Goal: Task Accomplishment & Management: Manage account settings

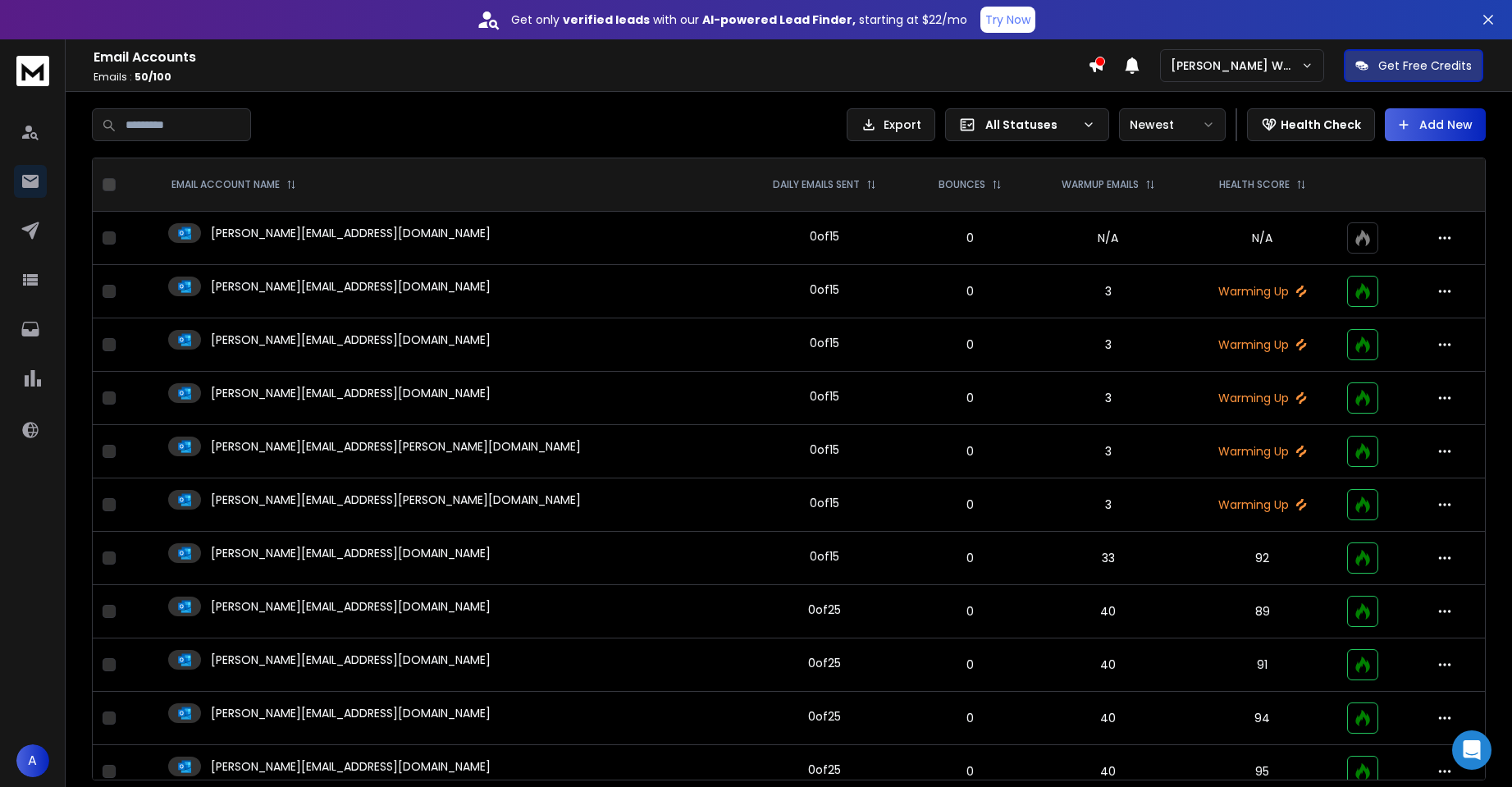
click at [1347, 240] on div at bounding box center [1363, 238] width 31 height 31
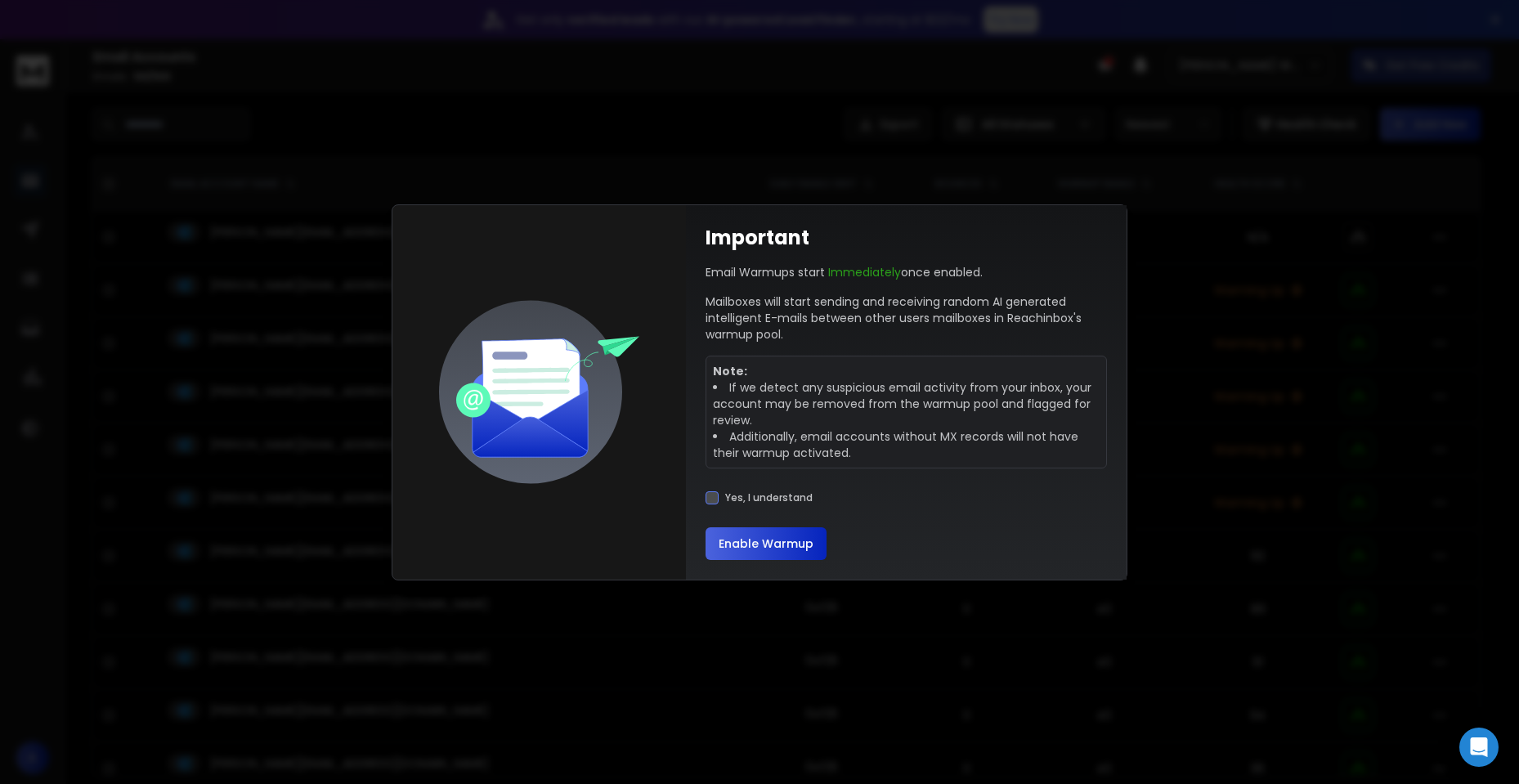
click at [786, 544] on button "Enable Warmup" at bounding box center [765, 543] width 121 height 33
click at [744, 493] on label "Yes, I understand" at bounding box center [769, 497] width 88 height 13
click at [715, 506] on div "Yes, I understand Required" at bounding box center [791, 498] width 173 height 33
click at [715, 498] on button "Yes, I understand" at bounding box center [711, 497] width 13 height 13
click at [753, 551] on button "Enable Warmup" at bounding box center [765, 543] width 121 height 33
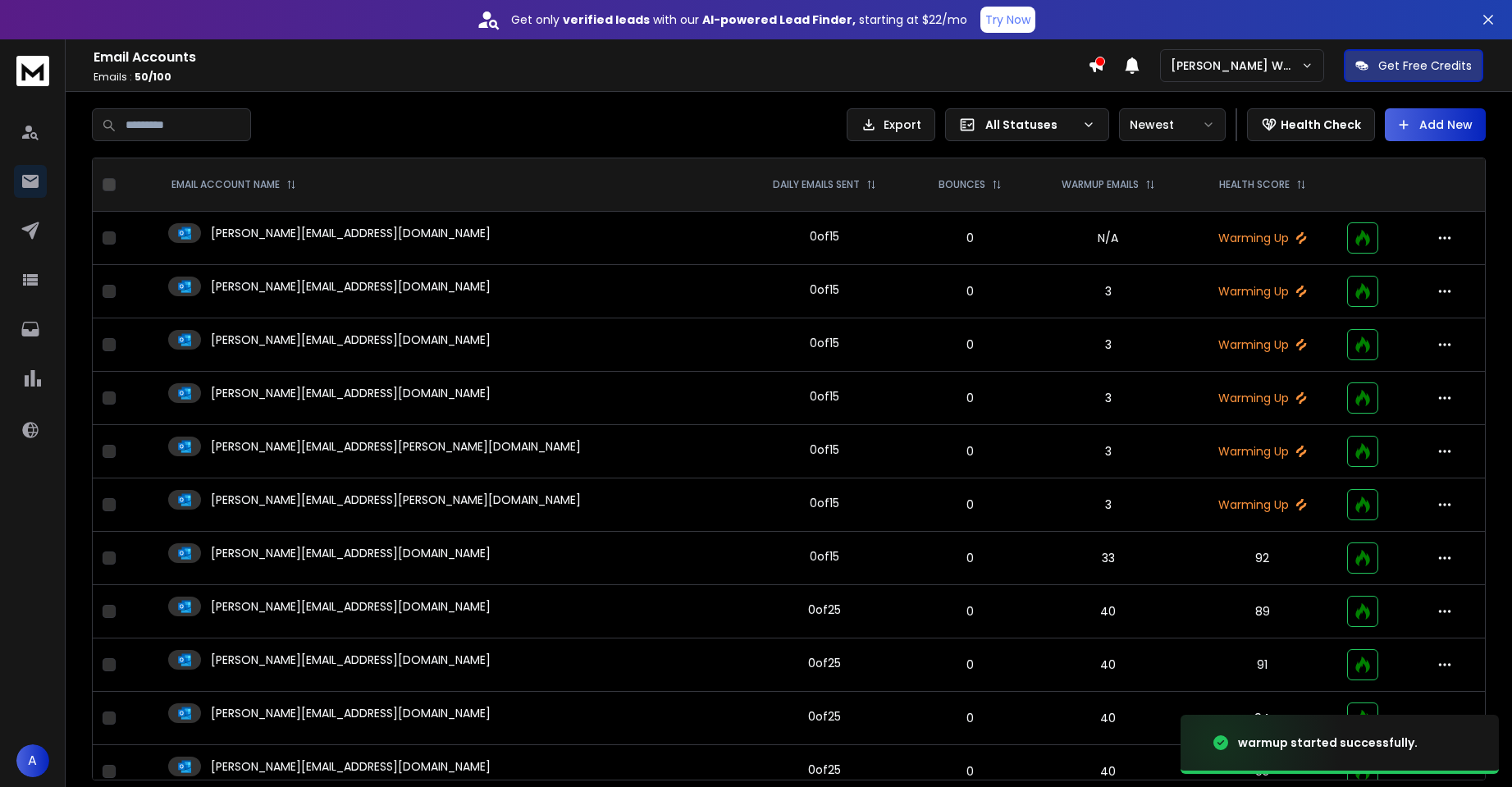
click at [1437, 230] on icon at bounding box center [1444, 237] width 15 height 15
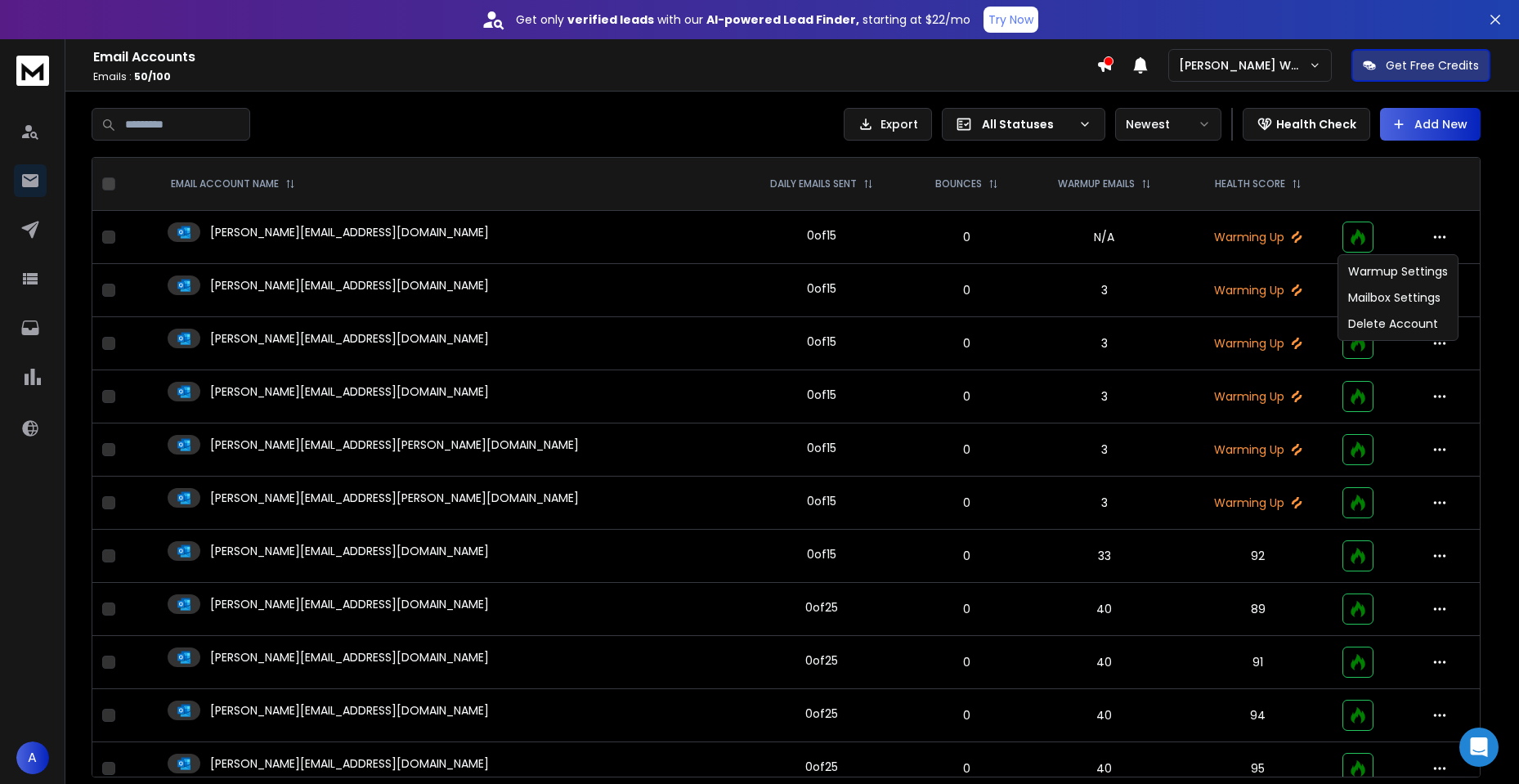
click at [109, 239] on button "button" at bounding box center [109, 236] width 13 height 13
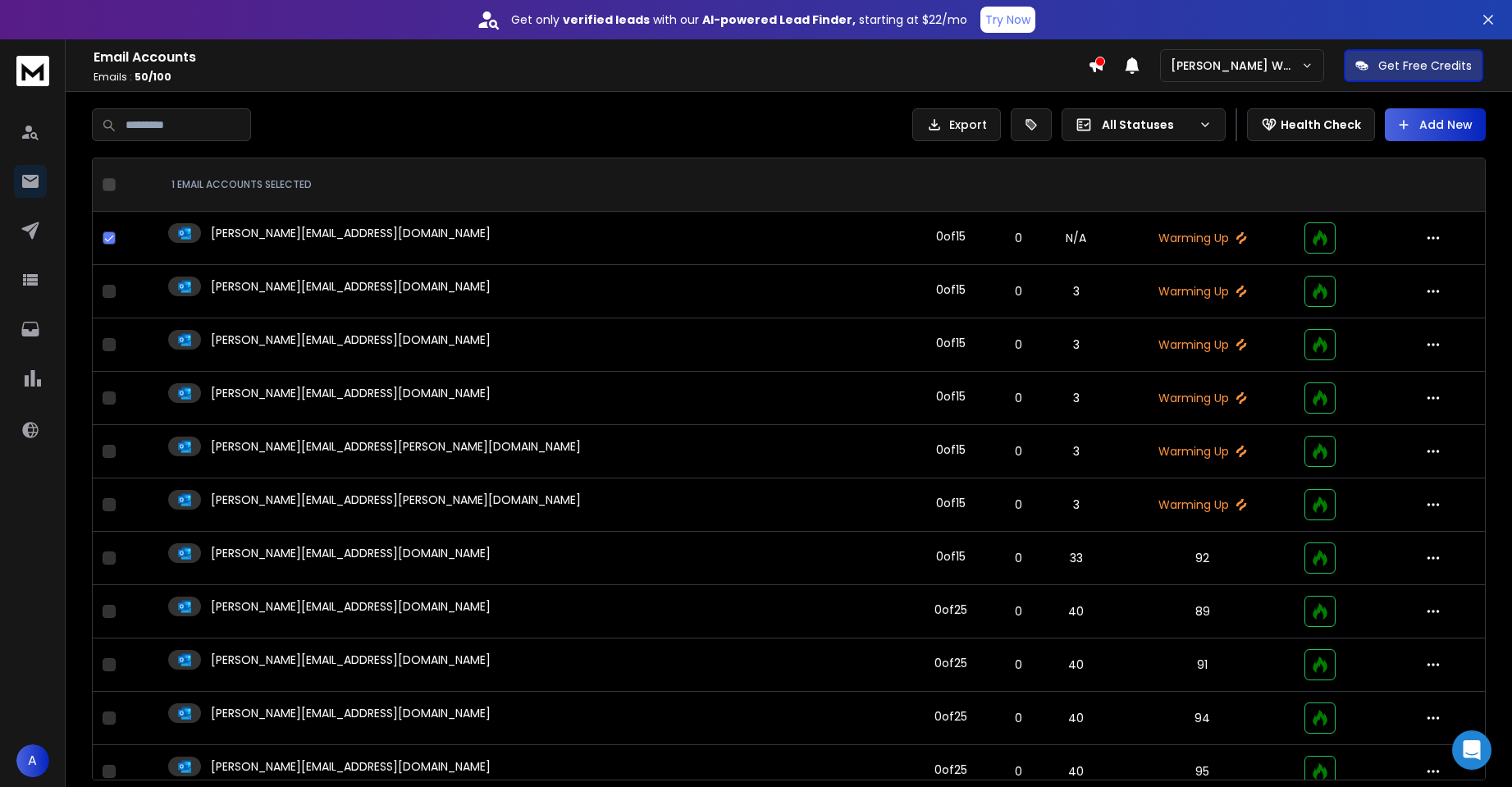
click at [108, 286] on button "button" at bounding box center [109, 291] width 13 height 13
click at [106, 343] on button "button" at bounding box center [109, 344] width 13 height 13
click at [111, 390] on td at bounding box center [125, 398] width 65 height 53
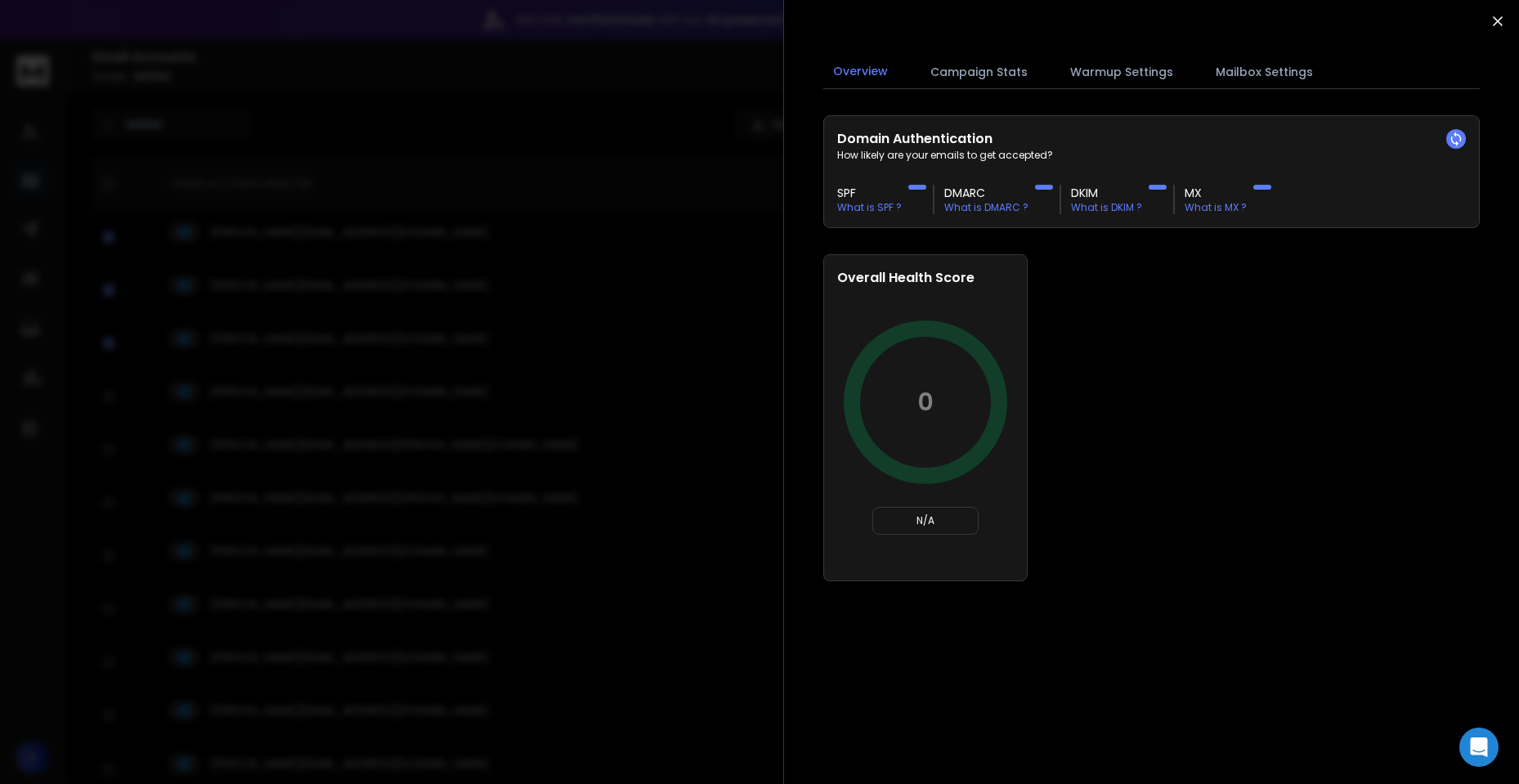
click at [1489, 19] on icon "button" at bounding box center [1497, 21] width 17 height 17
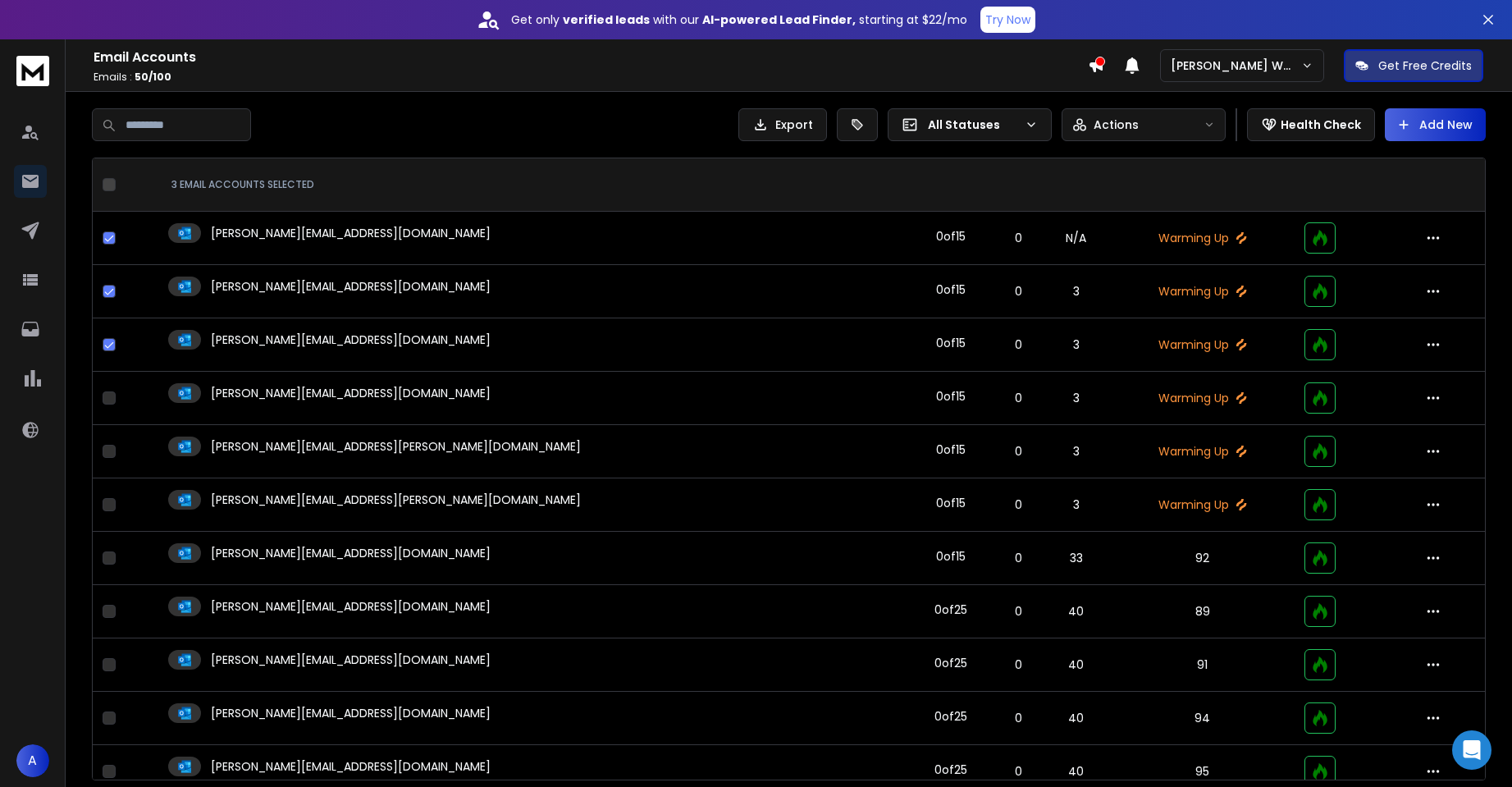
click at [107, 394] on button "button" at bounding box center [109, 397] width 13 height 13
click at [106, 454] on button "button" at bounding box center [109, 451] width 13 height 13
click at [105, 500] on button "button" at bounding box center [109, 504] width 13 height 13
click at [1107, 124] on p "Actions" at bounding box center [1116, 125] width 45 height 17
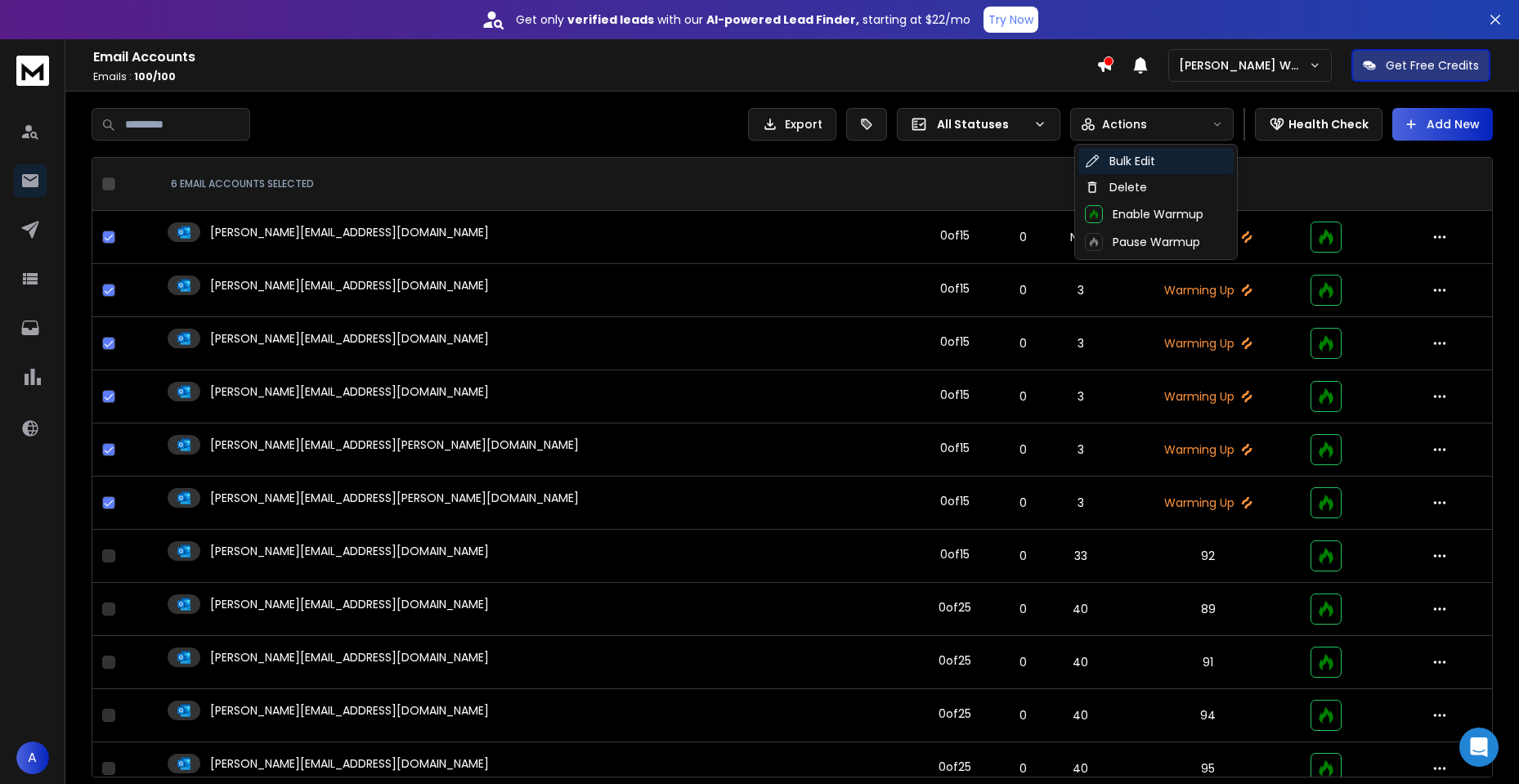
click at [1118, 156] on div "Bulk Edit" at bounding box center [1120, 161] width 70 height 17
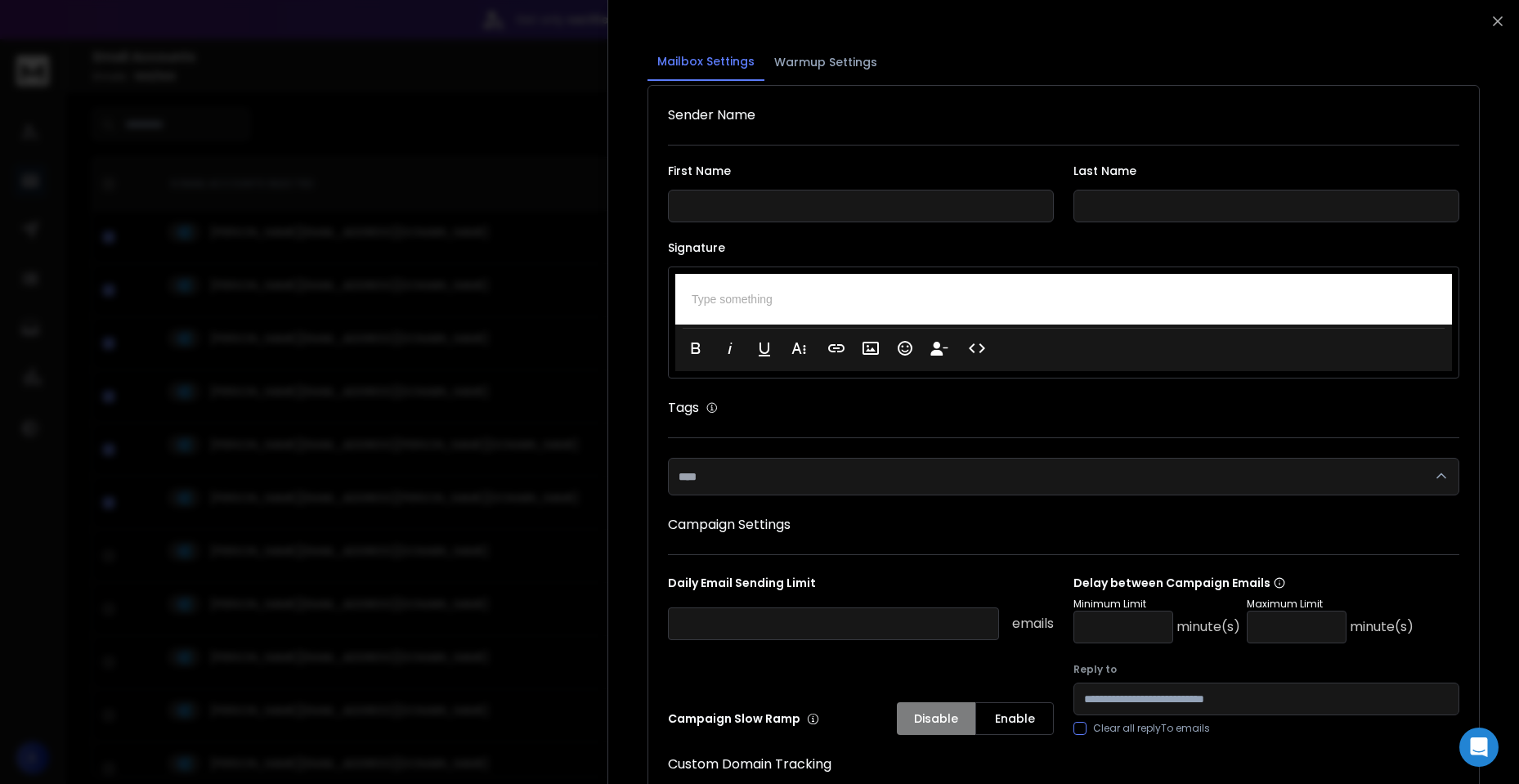
click at [826, 66] on button "Warmup Settings" at bounding box center [825, 62] width 123 height 36
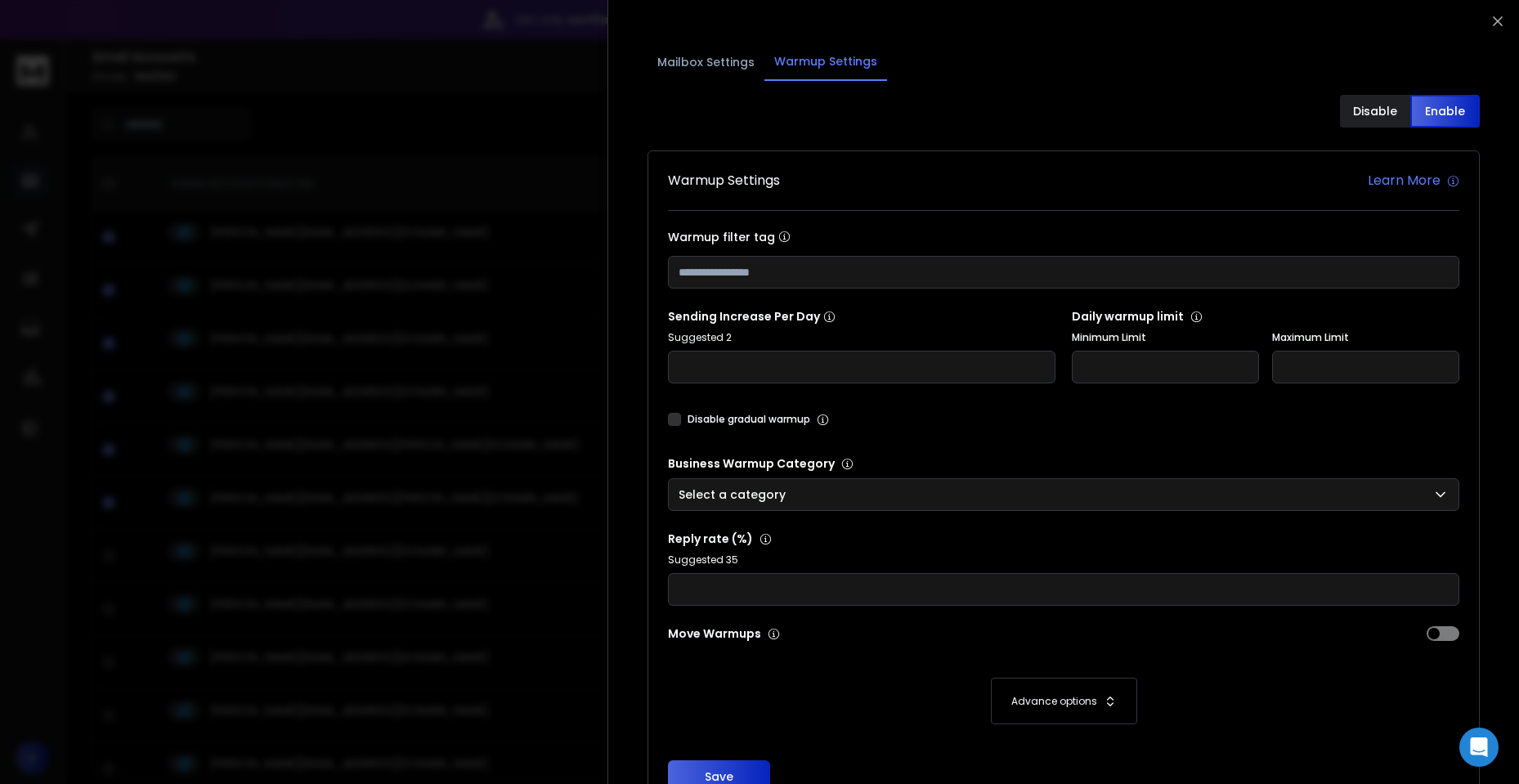
click at [882, 369] on input "number" at bounding box center [862, 367] width 388 height 33
type input "*"
click at [1137, 373] on input "number" at bounding box center [1165, 367] width 187 height 33
type input "*"
click at [1307, 375] on input "number" at bounding box center [1365, 367] width 187 height 33
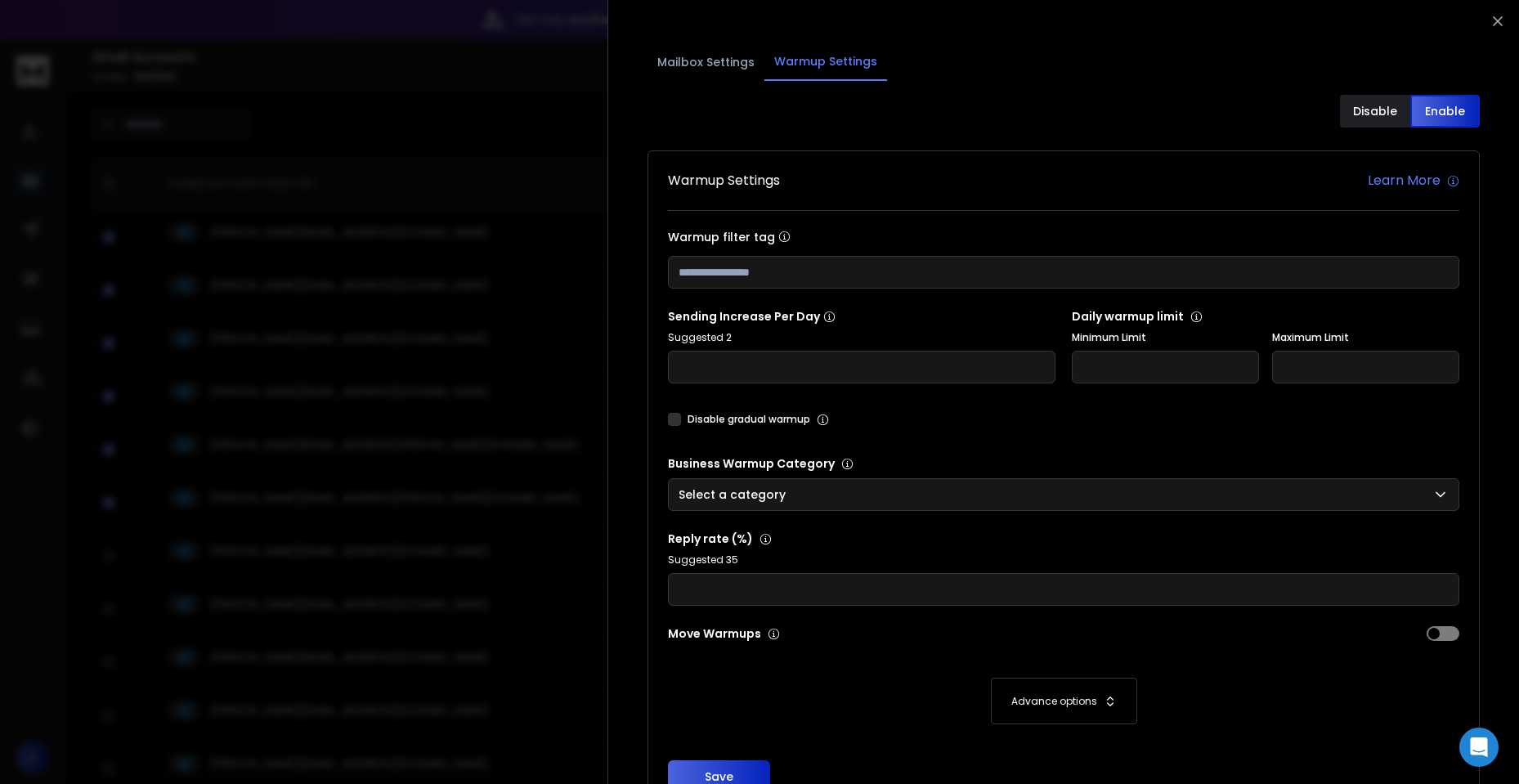
type input "**"
click at [818, 588] on input "number" at bounding box center [1063, 589] width 791 height 33
type input "**"
click at [1069, 710] on div "Advance options" at bounding box center [1063, 701] width 146 height 47
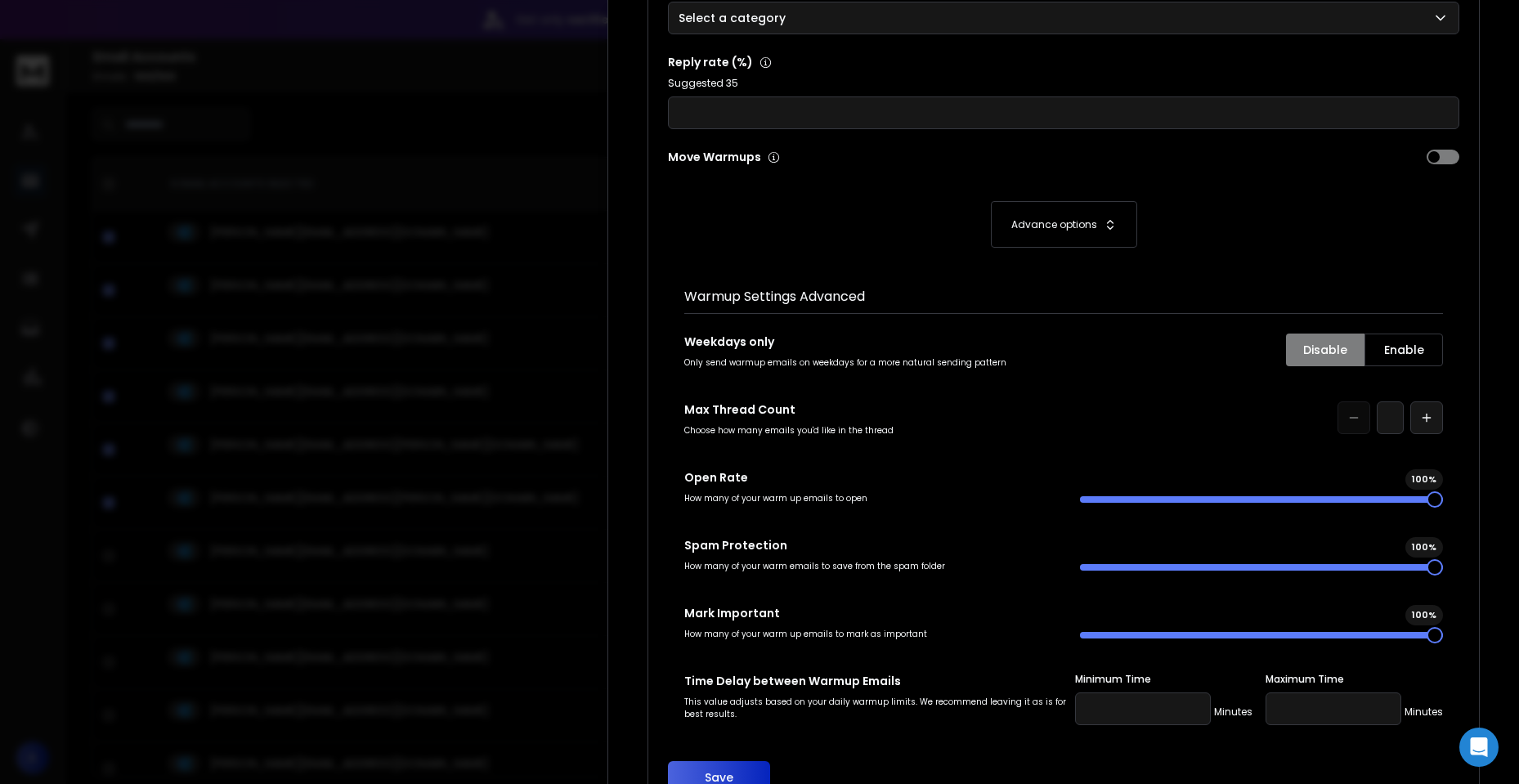
scroll to position [553, 0]
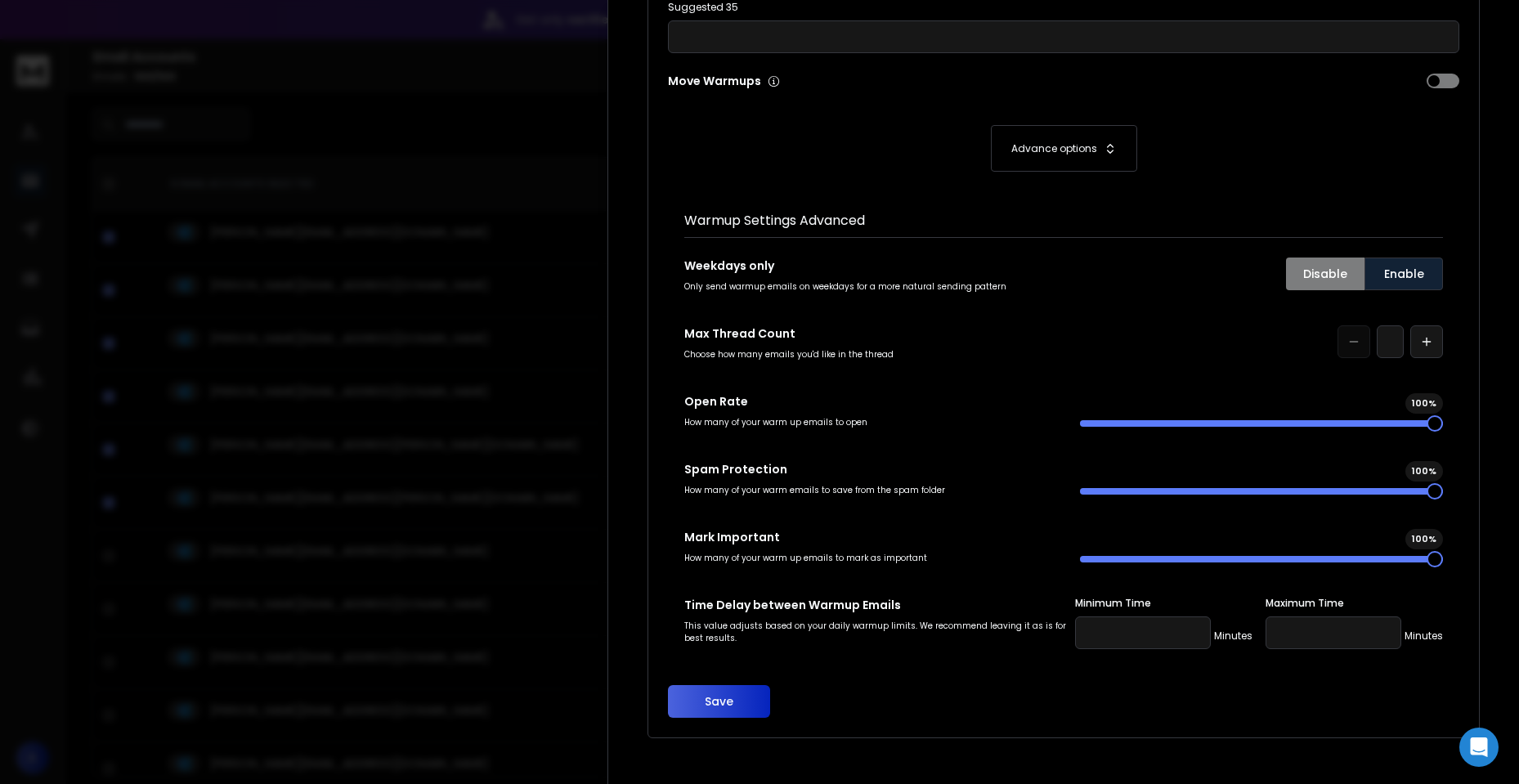
click at [1394, 266] on button "Enable" at bounding box center [1403, 274] width 78 height 33
click at [1312, 424] on span at bounding box center [1313, 423] width 17 height 17
click at [1366, 492] on span at bounding box center [1365, 491] width 17 height 17
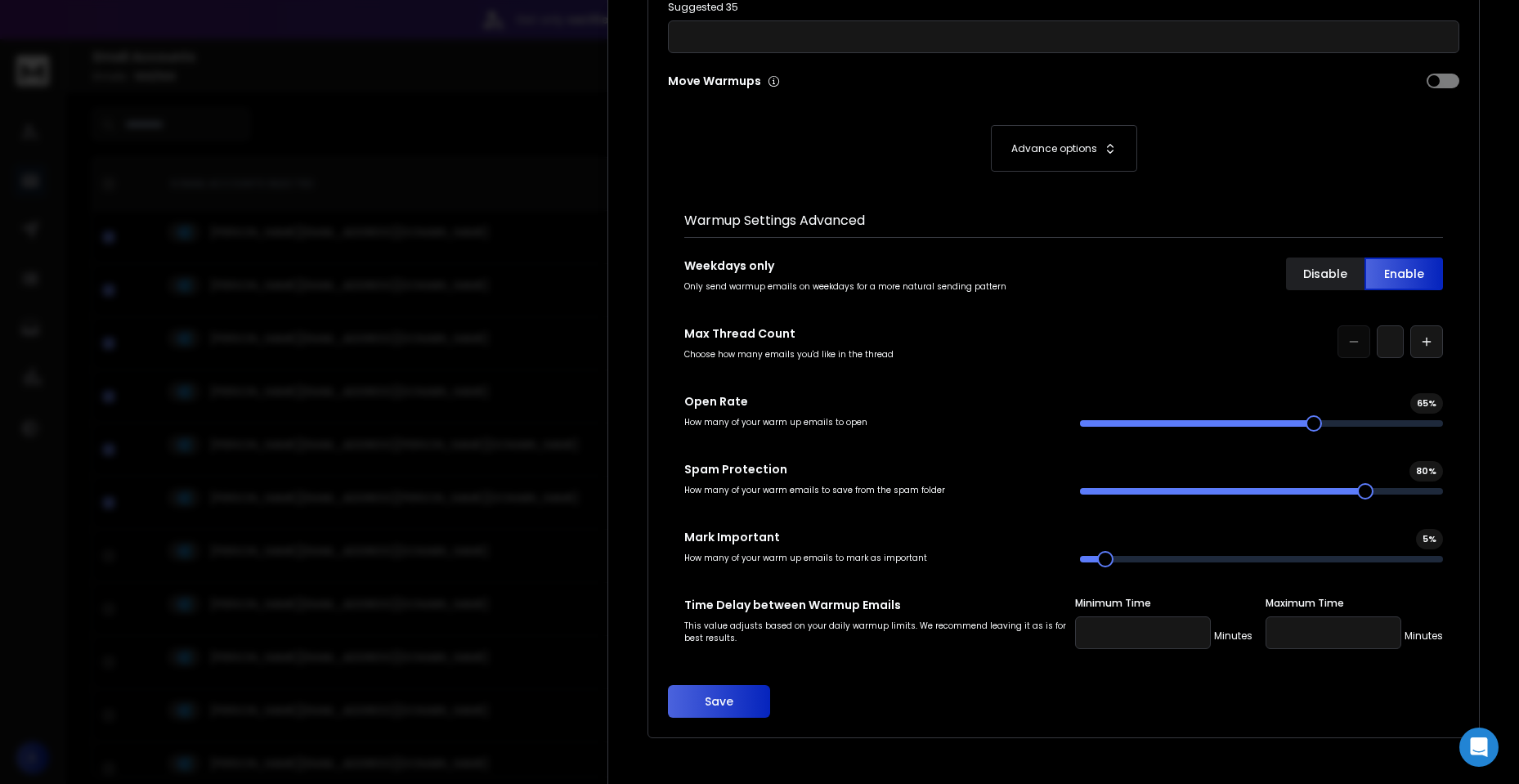
click at [1097, 567] on span at bounding box center [1105, 559] width 17 height 17
click at [1324, 282] on button "Disable" at bounding box center [1325, 274] width 78 height 33
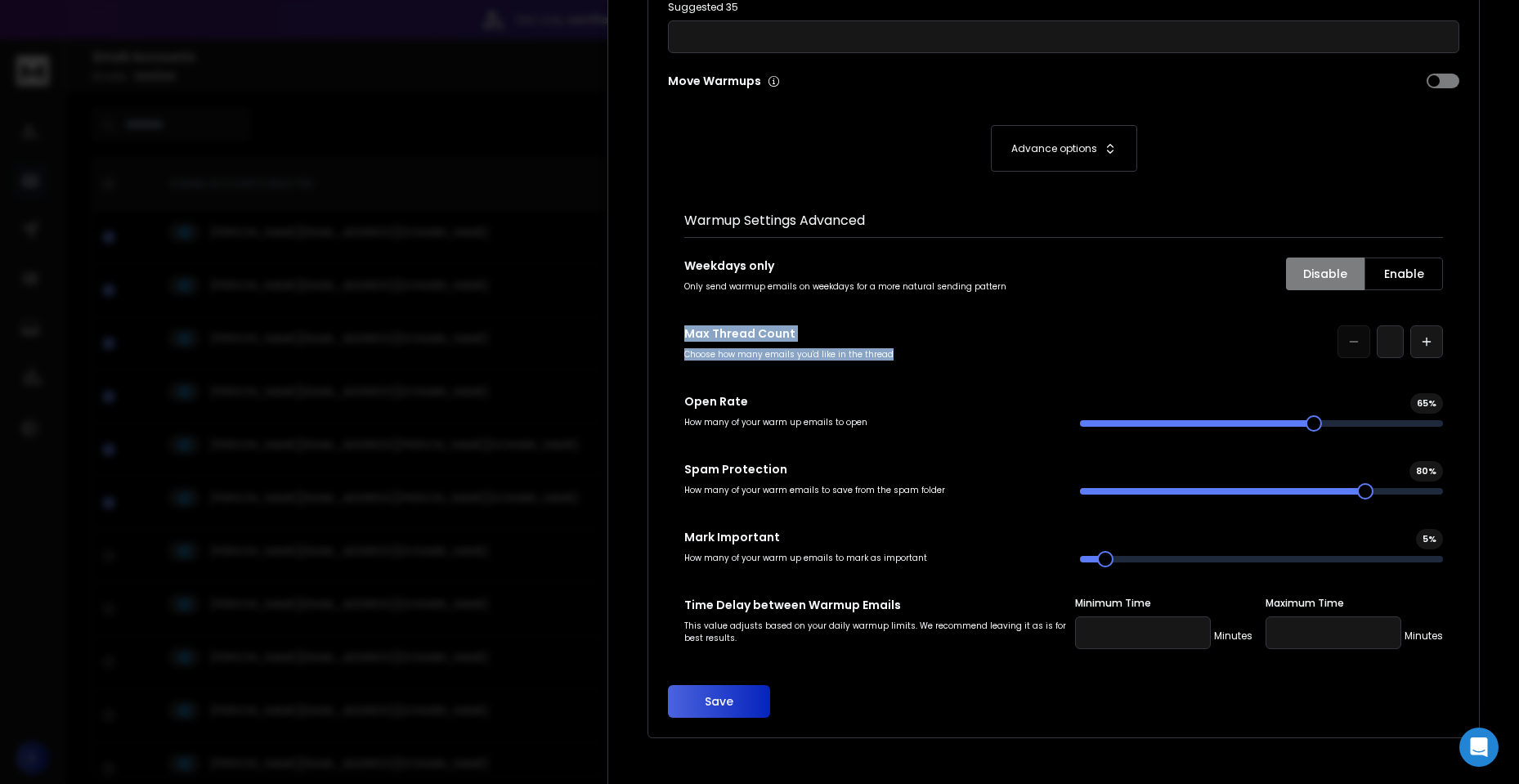
drag, startPoint x: 899, startPoint y: 355, endPoint x: 683, endPoint y: 340, distance: 216.5
click at [683, 340] on div "Advance options Warmup Settings Advanced Weekdays only Only send warmup emails …" at bounding box center [1063, 387] width 791 height 556
copy div "Max Thread Count Choose how many emails you'd like in the thread"
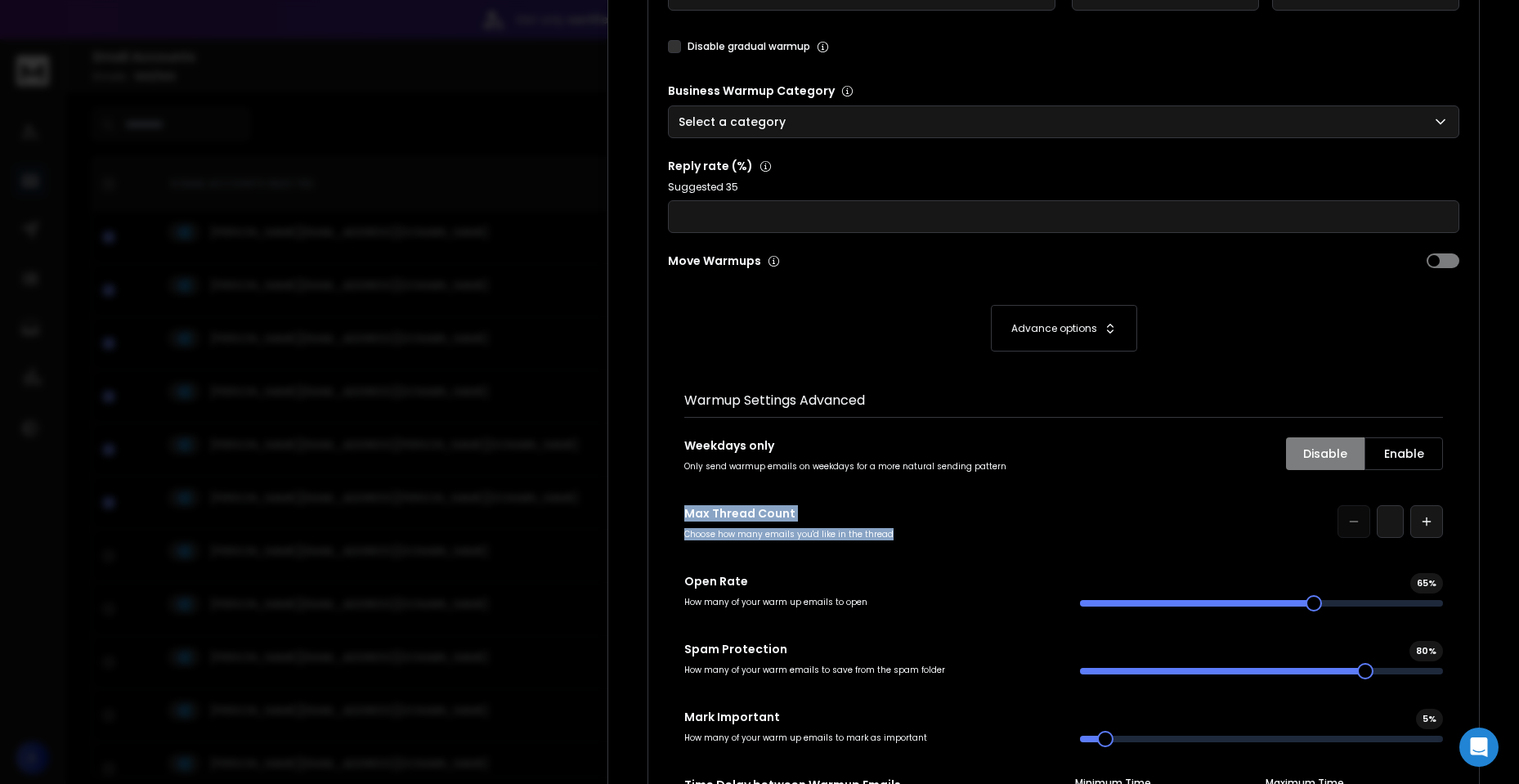
scroll to position [389, 0]
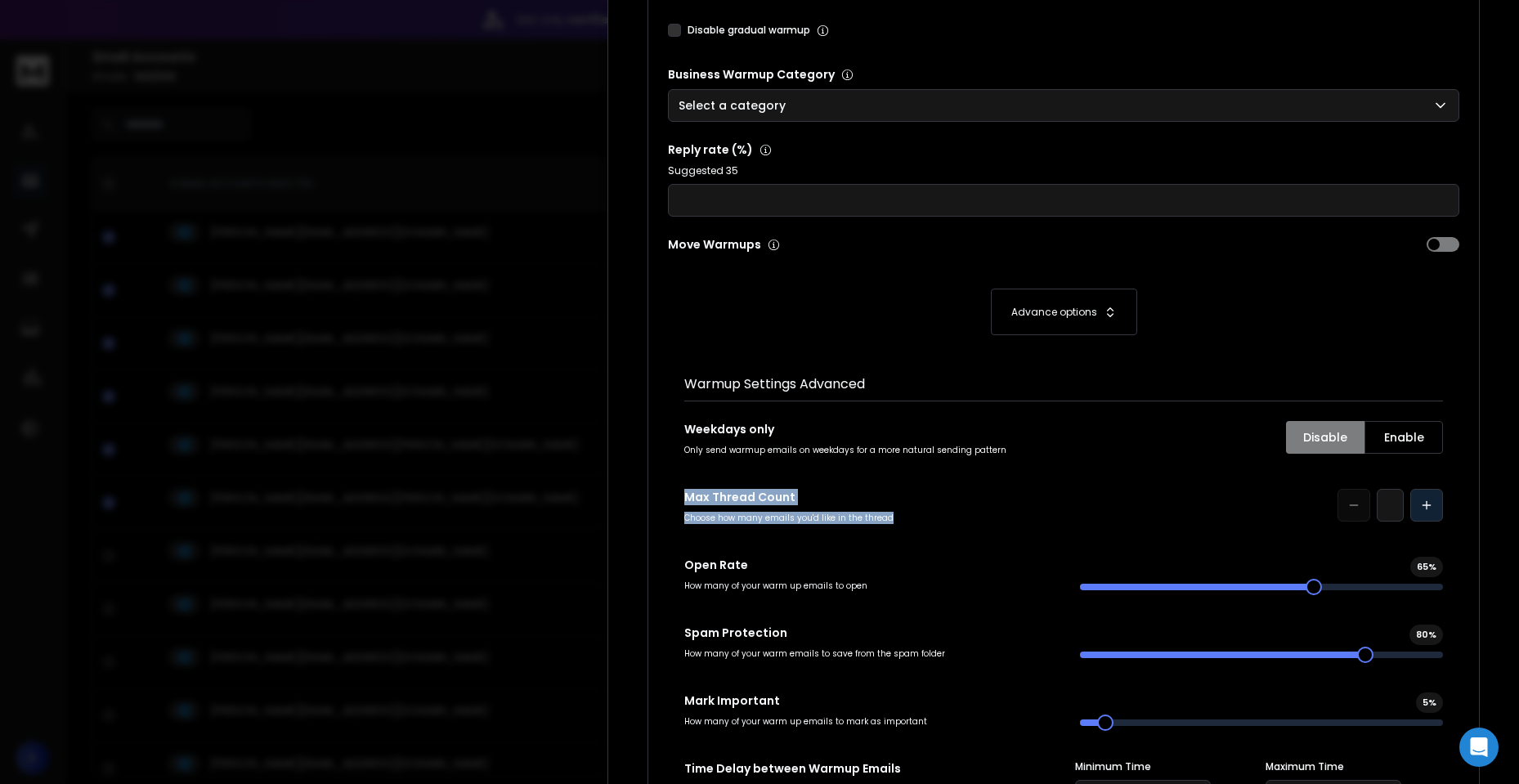
click at [1427, 508] on icon "button" at bounding box center [1427, 504] width 0 height 7
click at [1422, 507] on icon "button" at bounding box center [1426, 505] width 13 height 13
type input "*"
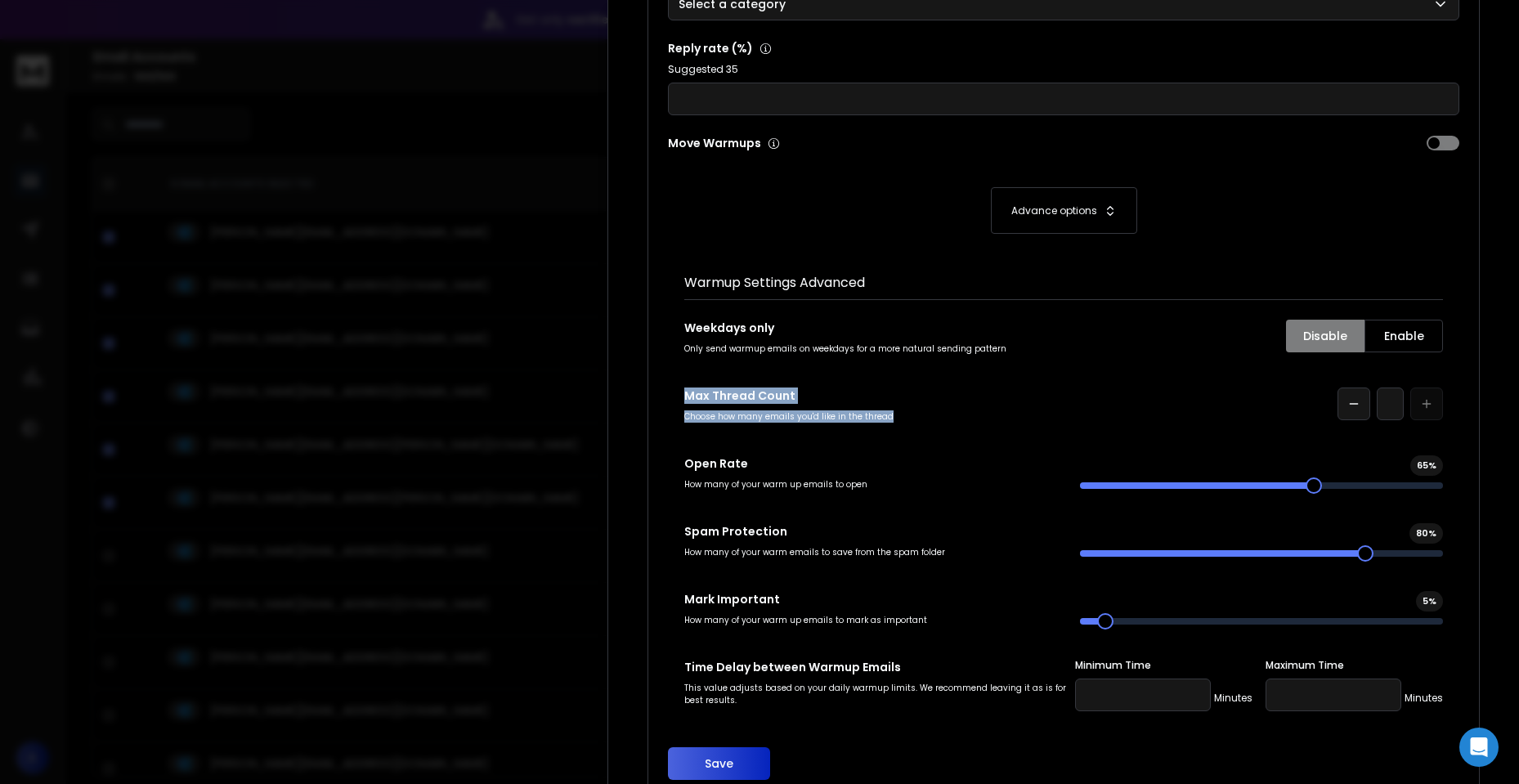
scroll to position [553, 0]
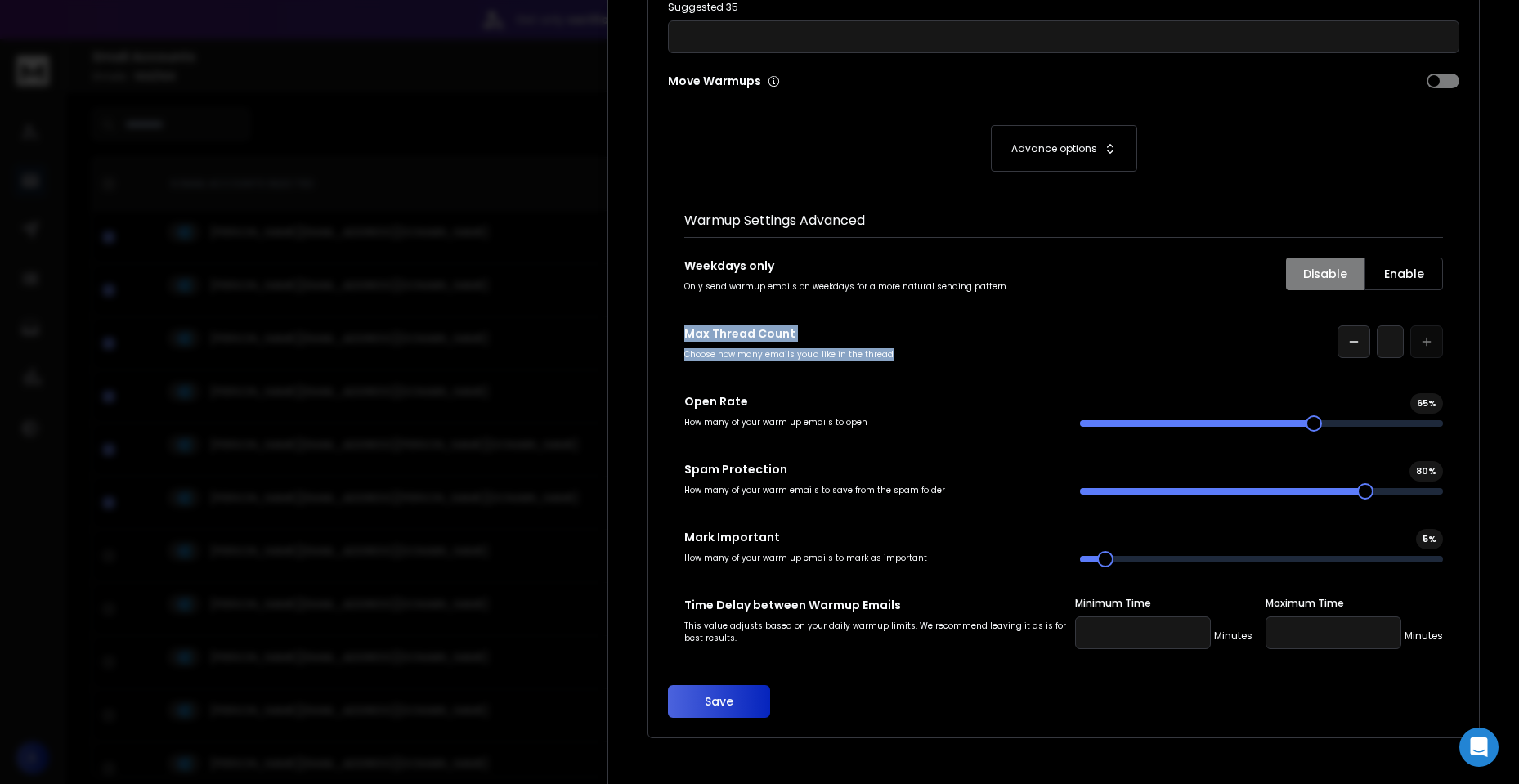
click at [715, 703] on button "Save" at bounding box center [719, 701] width 103 height 33
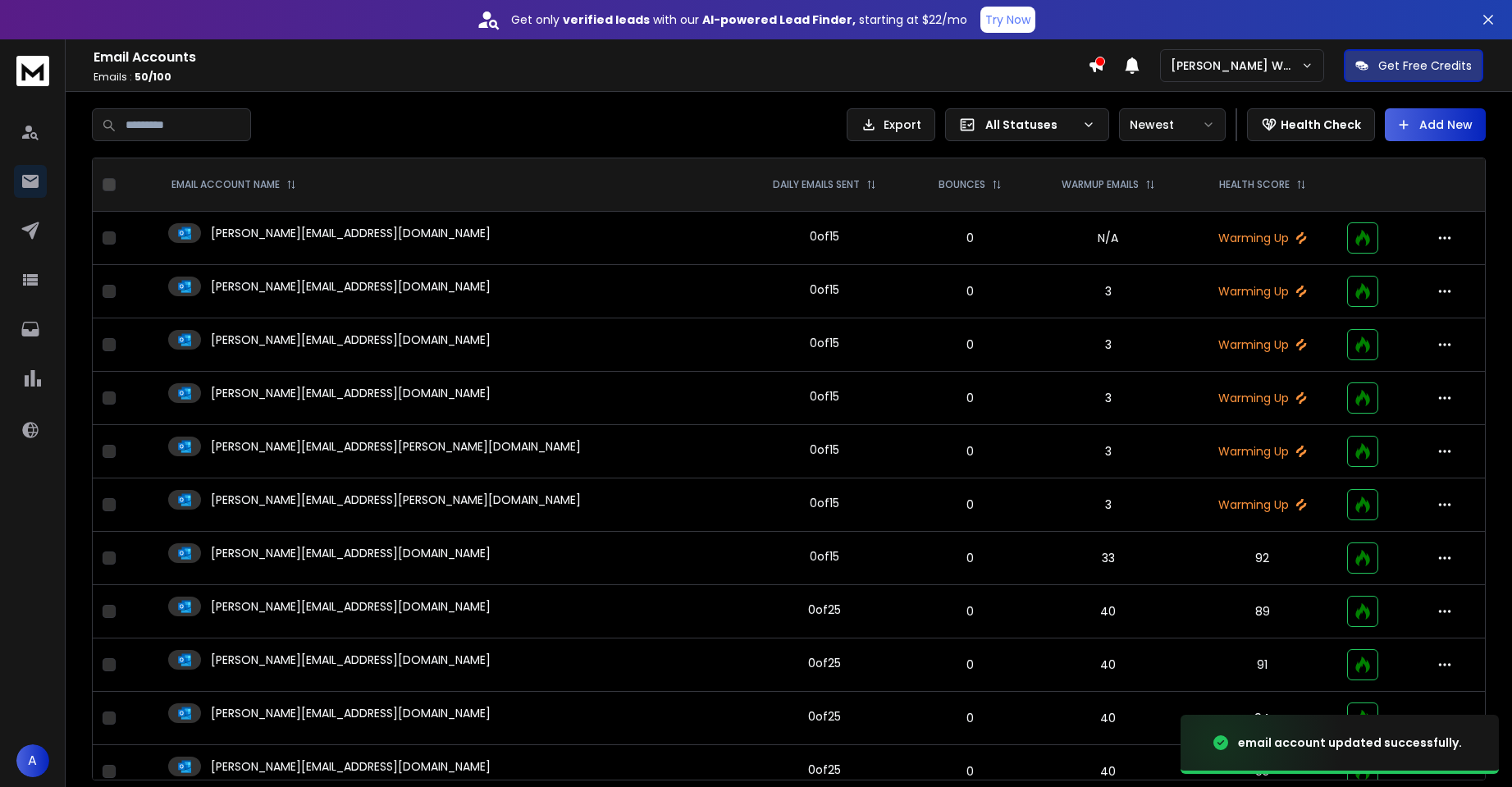
click at [1437, 290] on icon at bounding box center [1444, 291] width 15 height 15
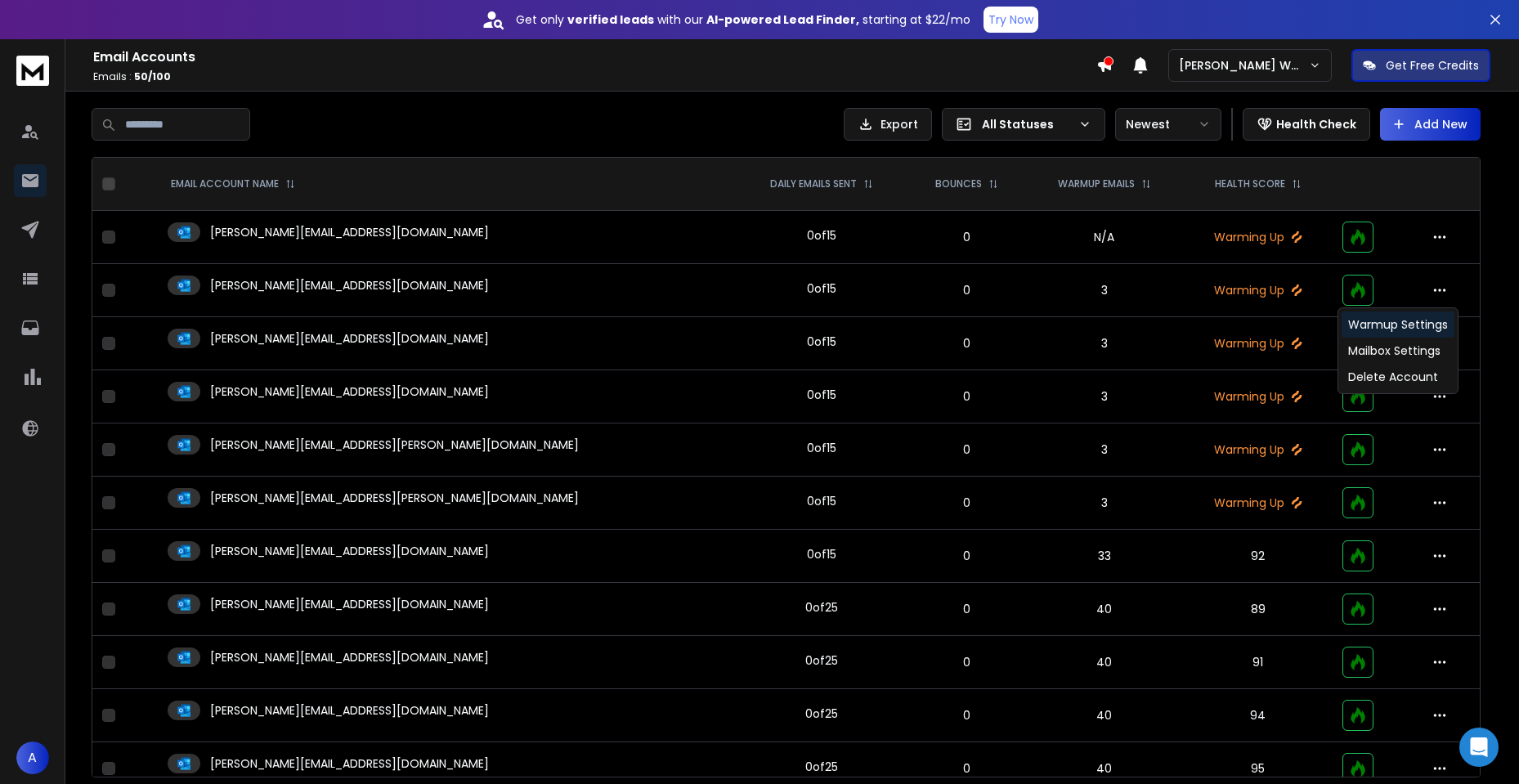
click at [1417, 329] on div "Warmup Settings" at bounding box center [1398, 324] width 113 height 26
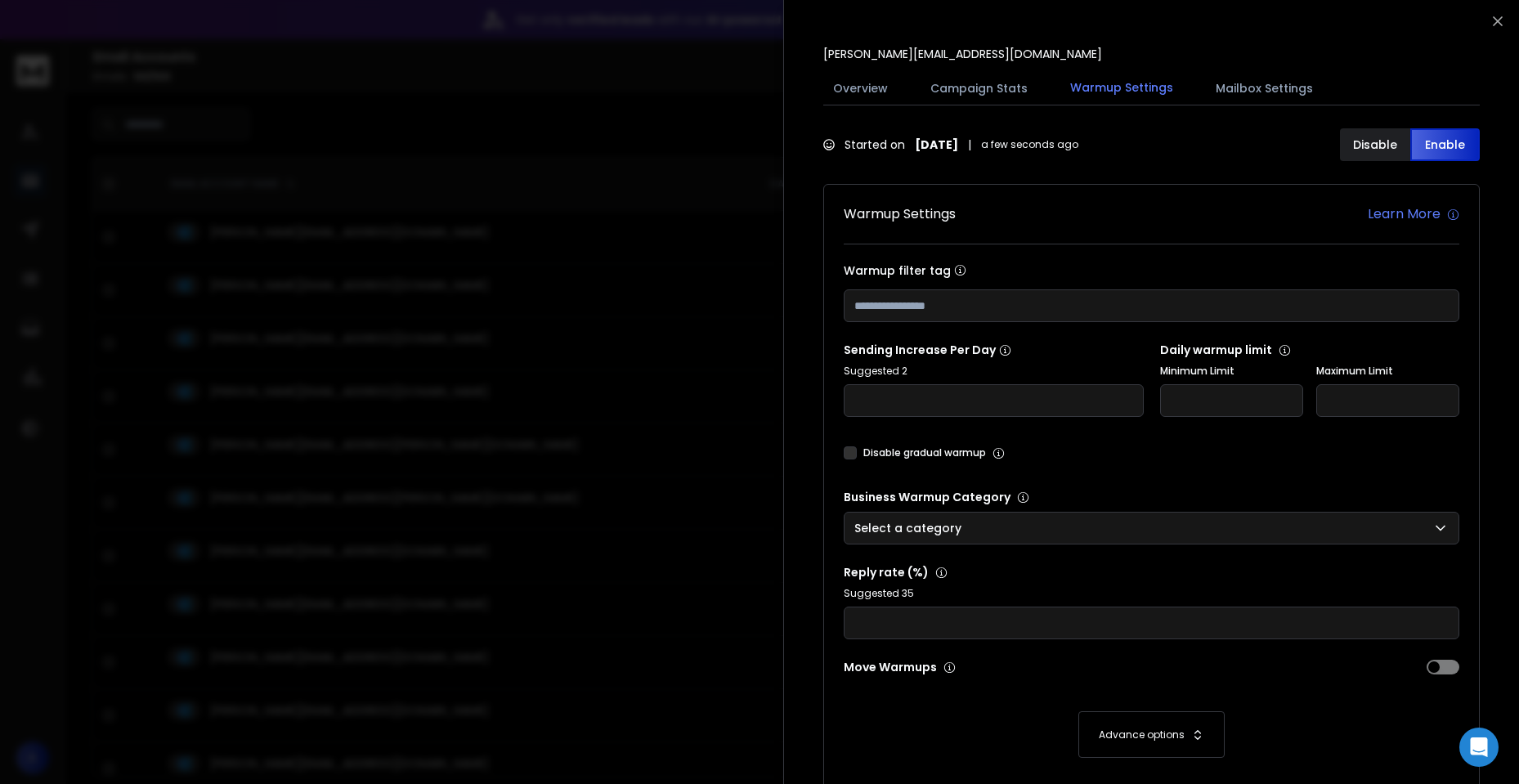
type input "**********"
type input "*"
type input "**"
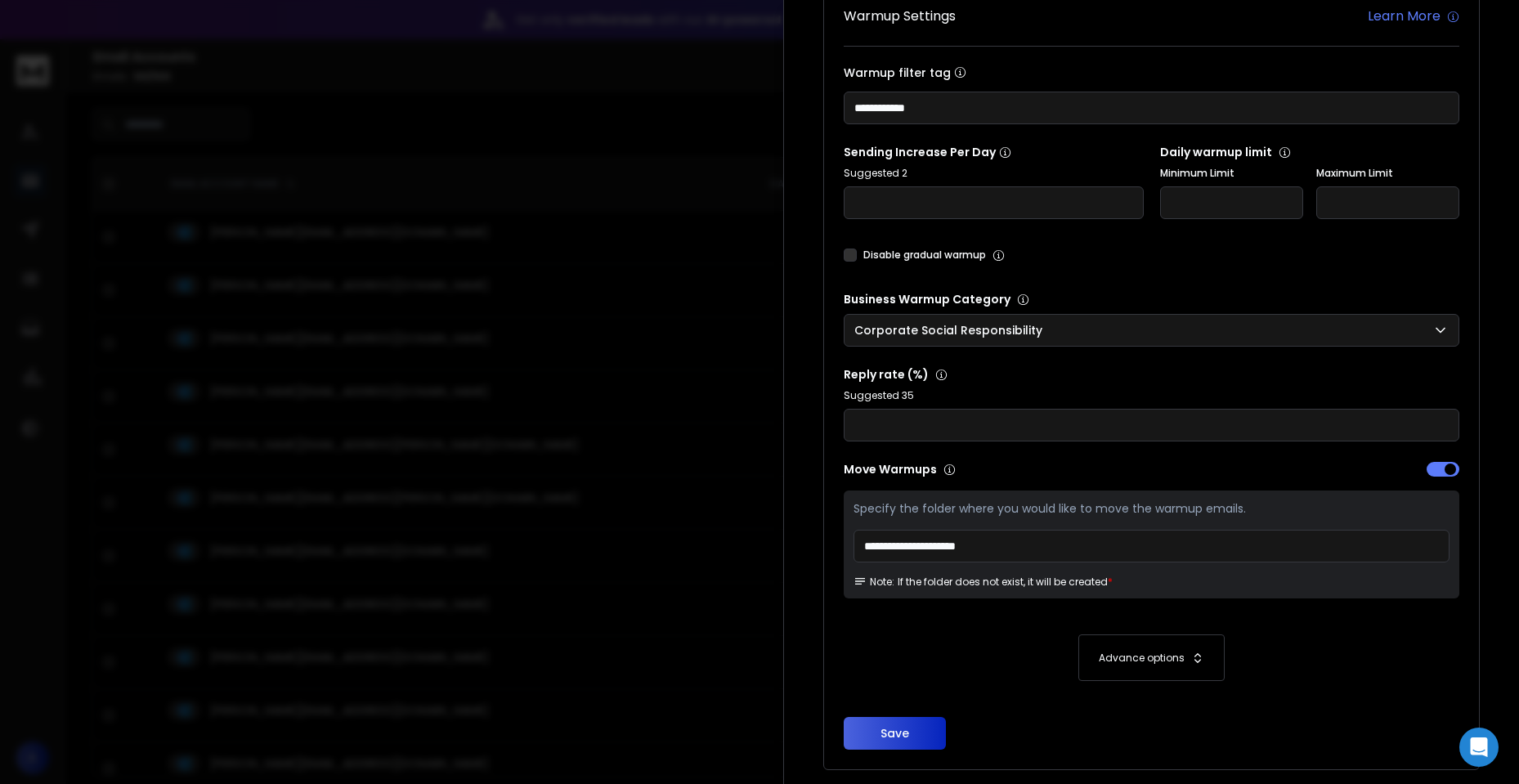
scroll to position [229, 0]
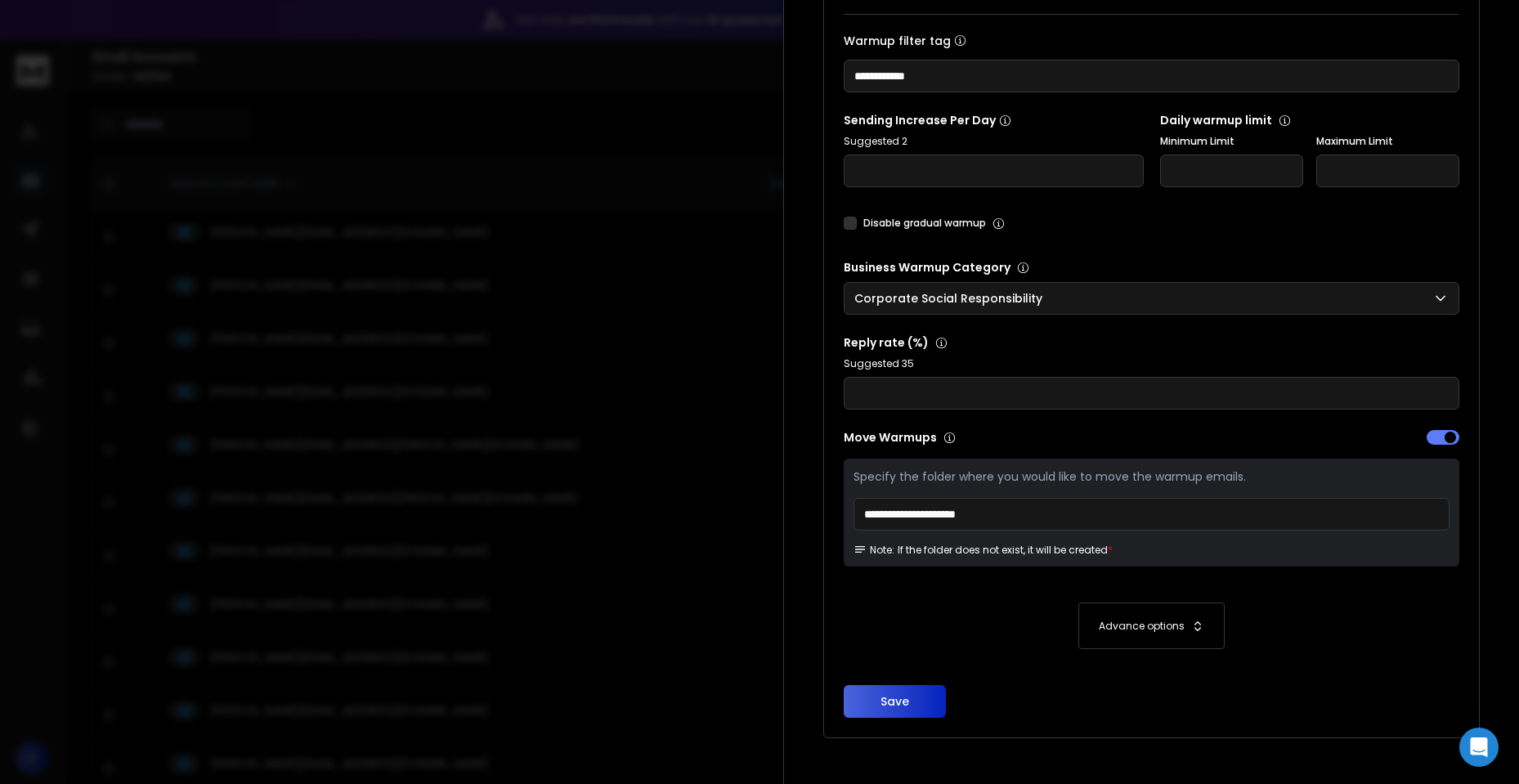
click at [1161, 629] on p "Advance options" at bounding box center [1142, 626] width 86 height 13
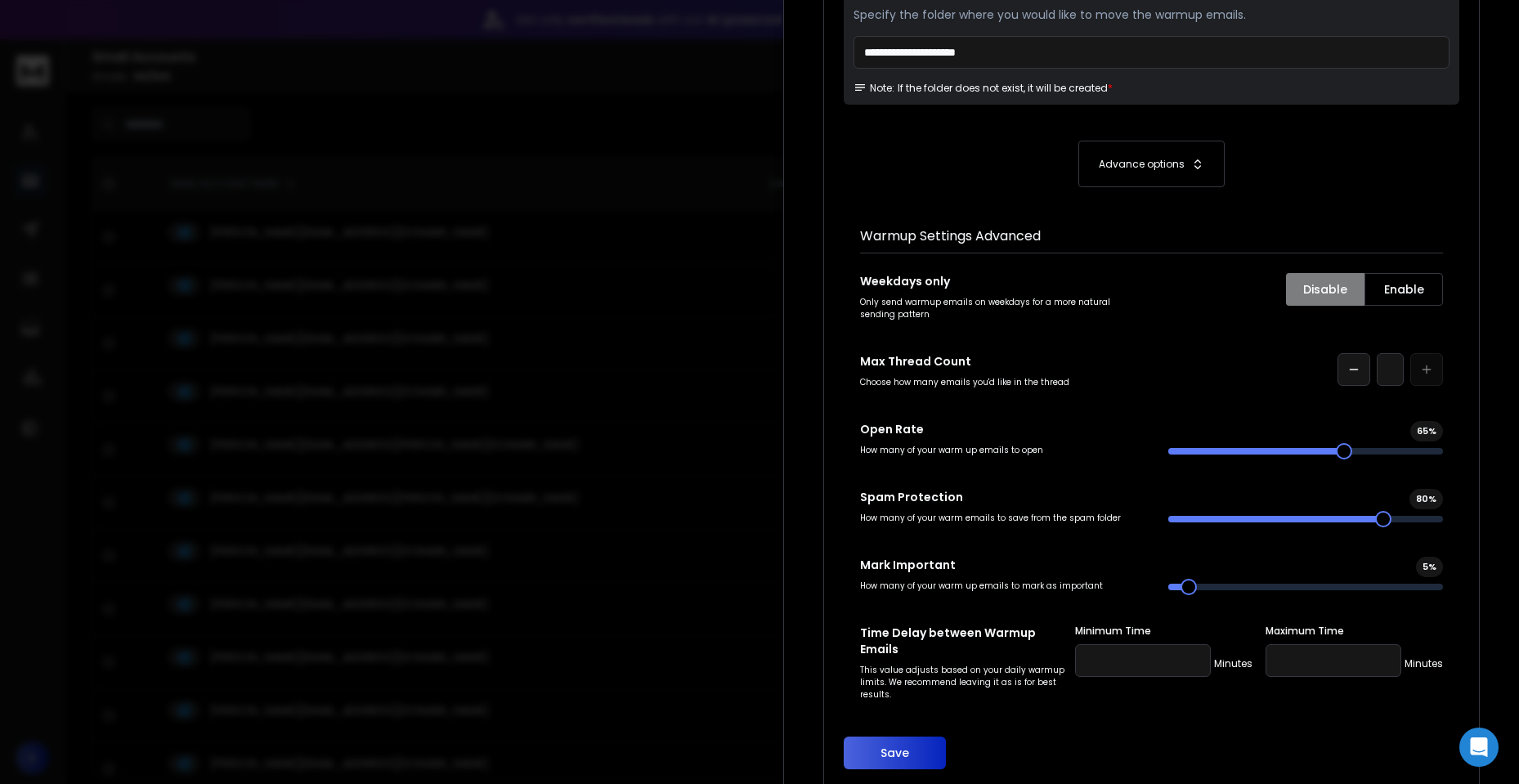
scroll to position [720, 0]
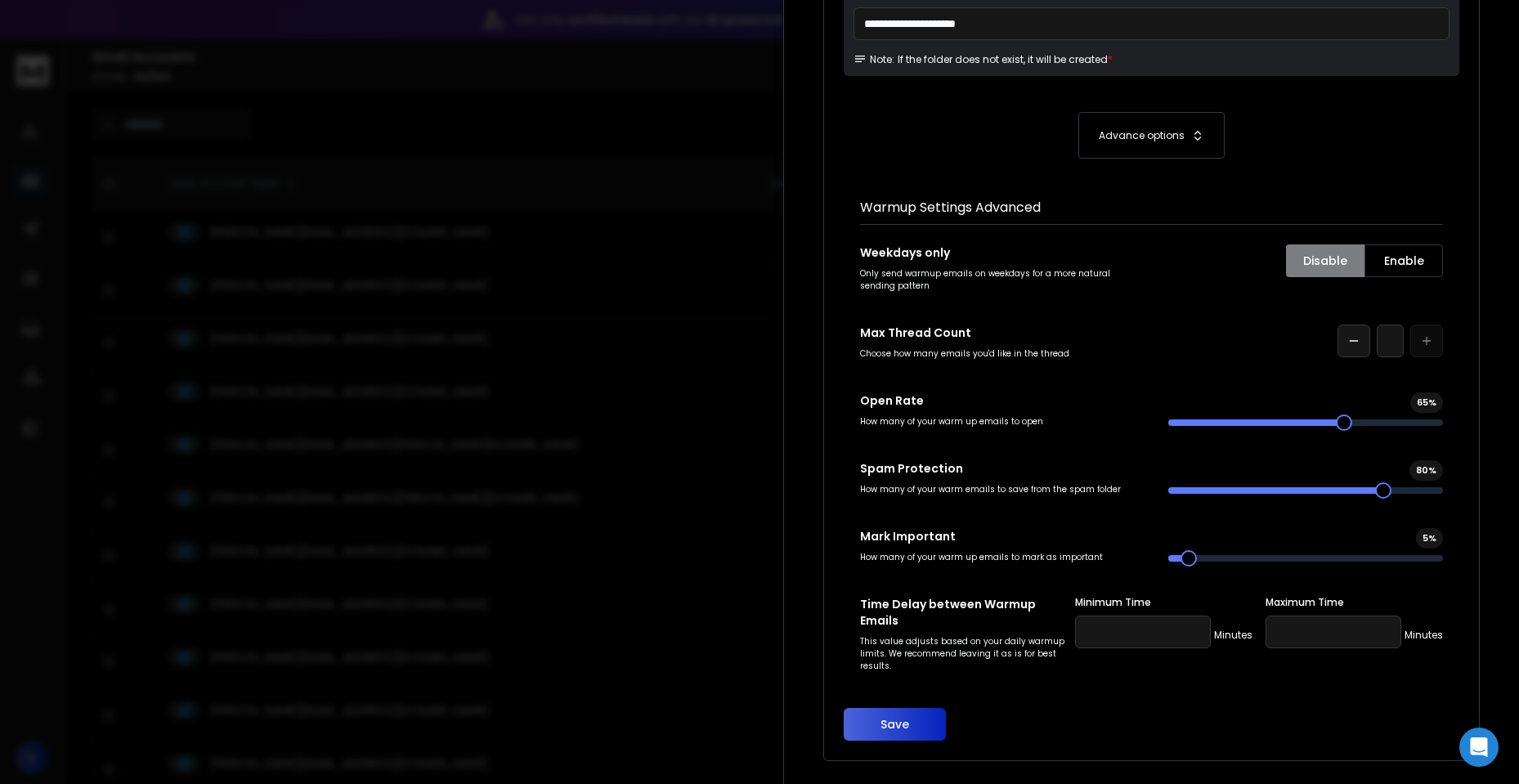
click at [622, 353] on div at bounding box center [759, 392] width 1519 height 784
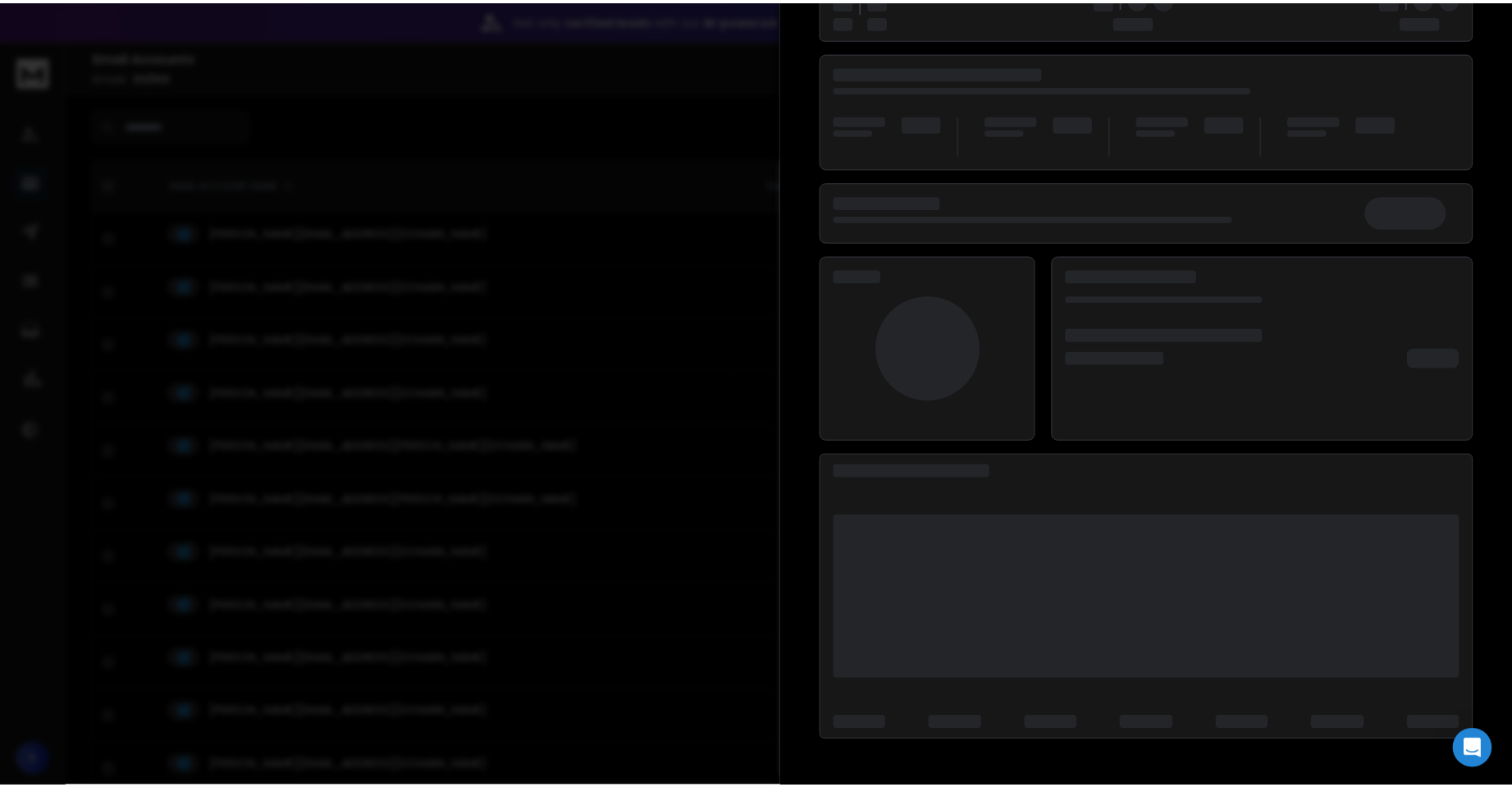
scroll to position [46, 0]
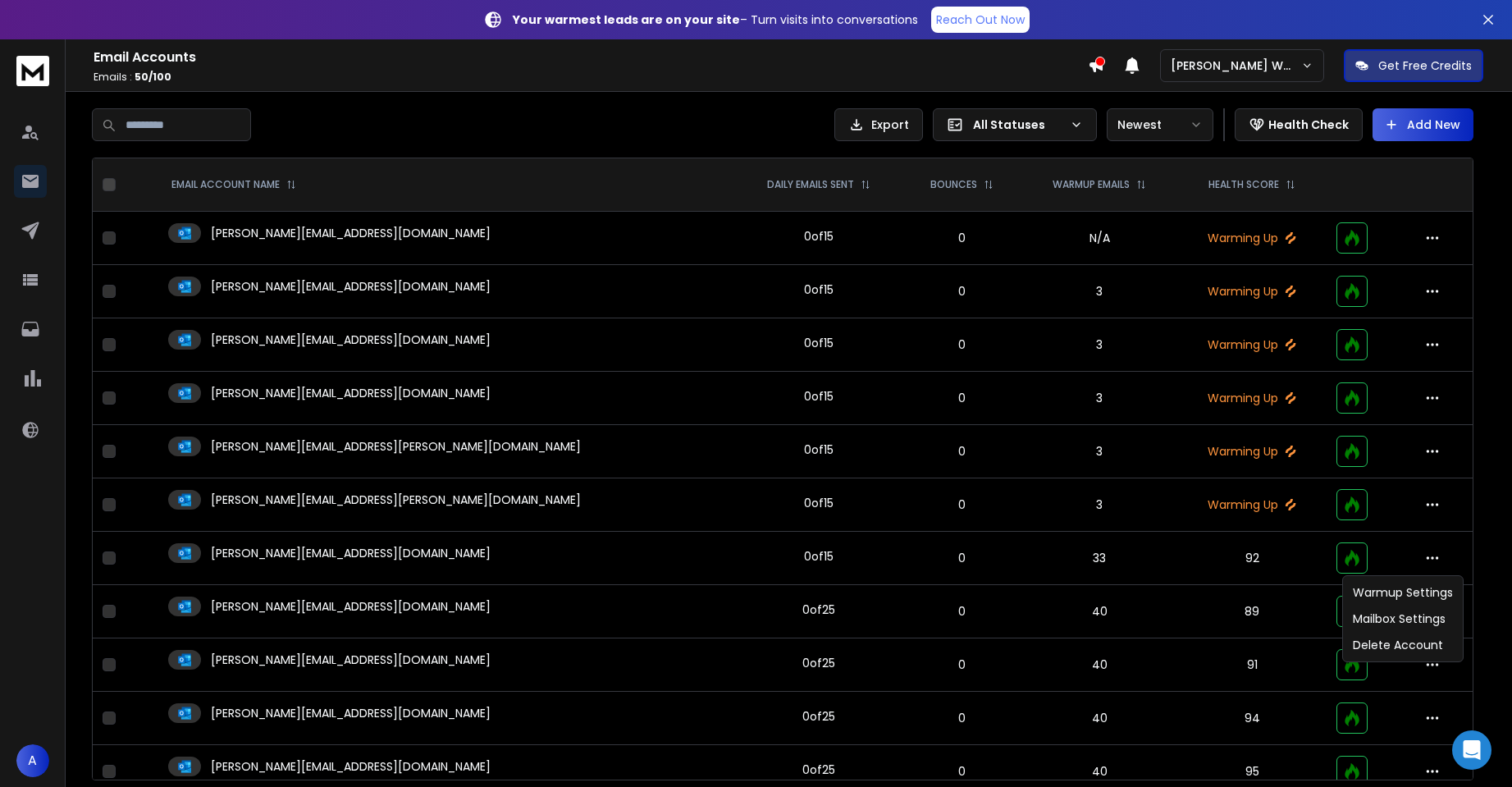
click at [1425, 558] on icon at bounding box center [1432, 558] width 15 height 15
click at [1433, 592] on div "Warmup Settings" at bounding box center [1403, 592] width 113 height 26
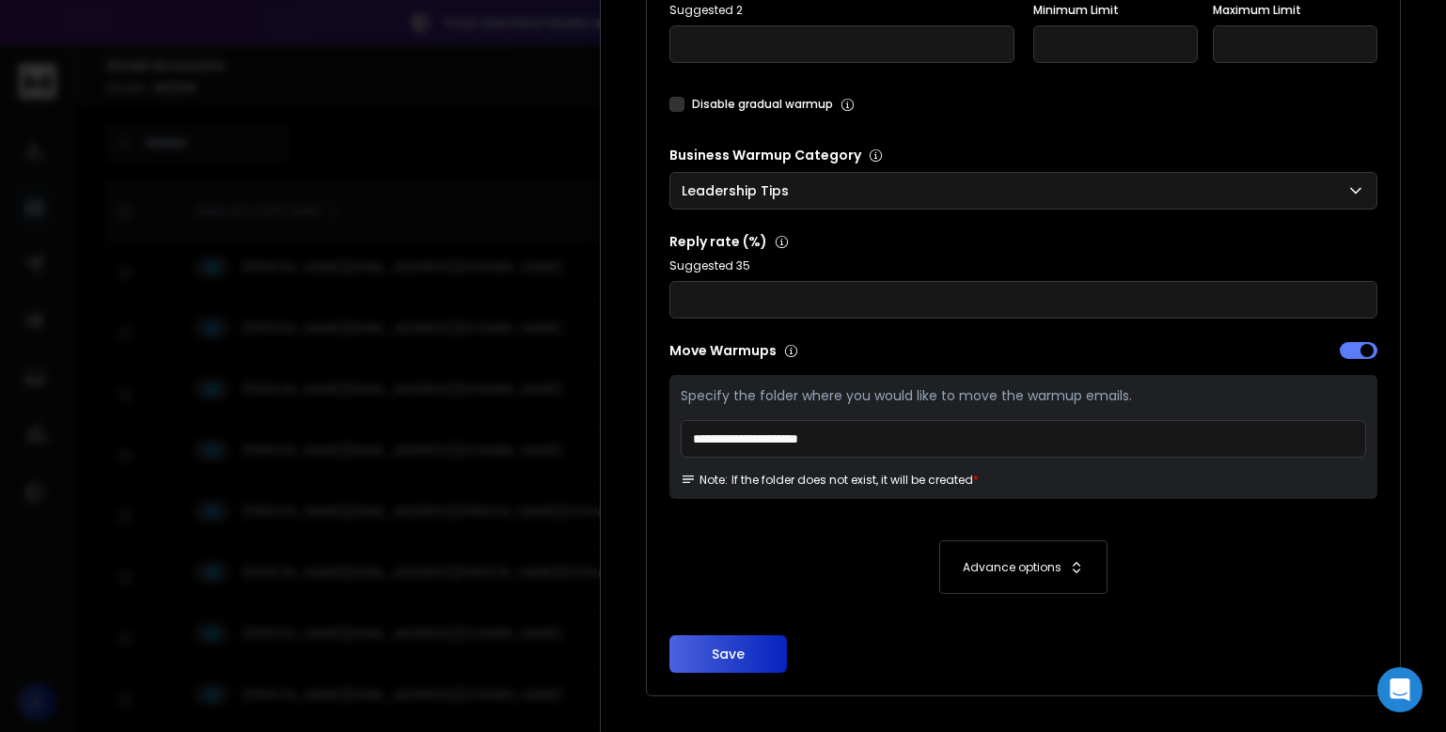
scroll to position [433, 0]
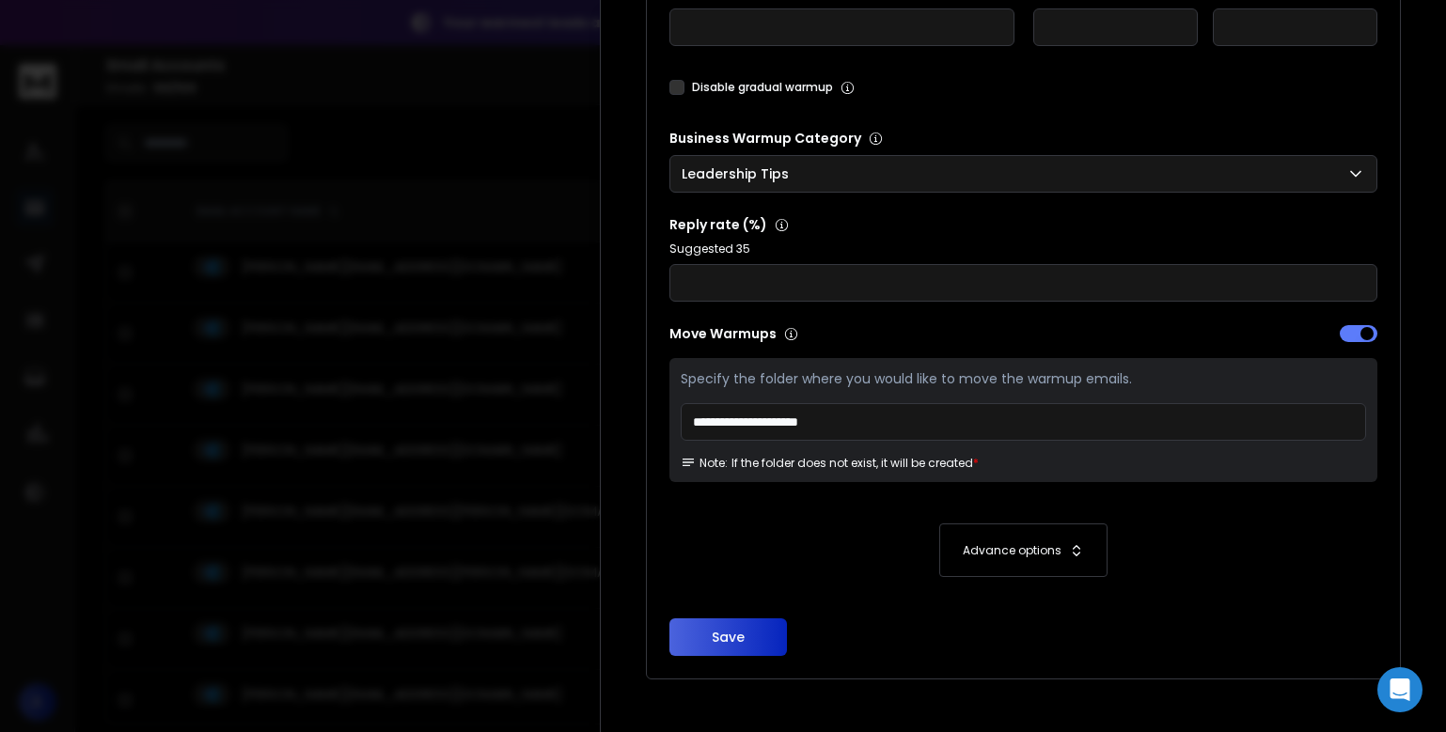
click at [1000, 554] on p "Advance options" at bounding box center [1012, 550] width 99 height 15
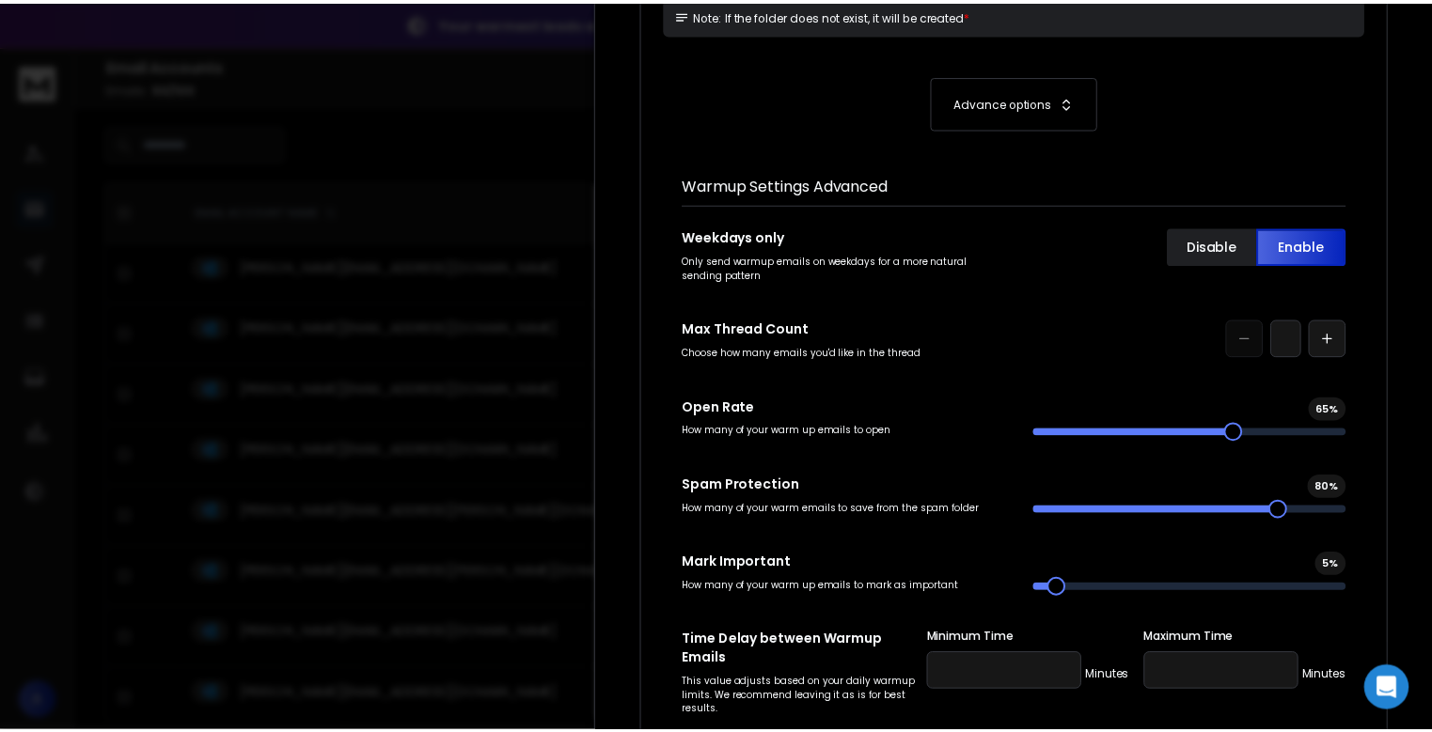
scroll to position [1038, 0]
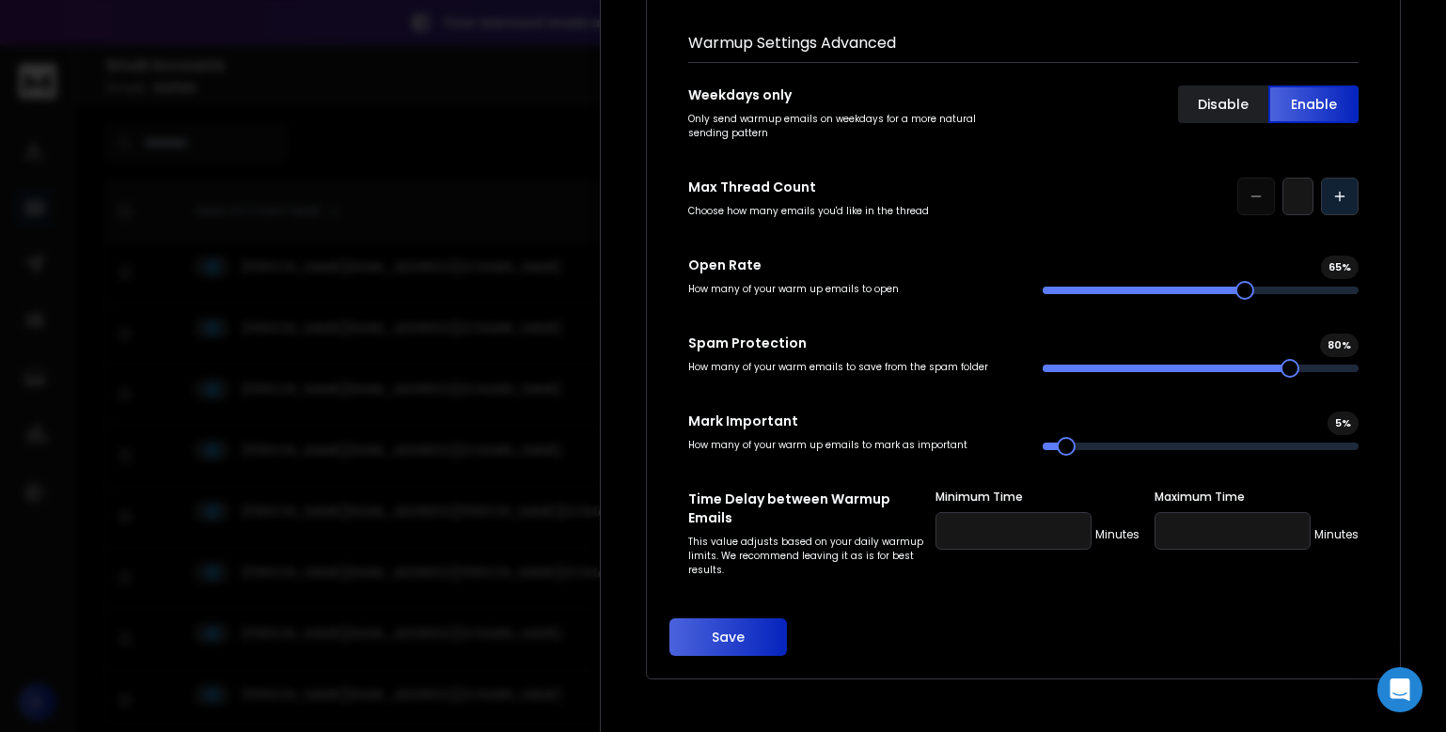
click at [1340, 193] on button "button" at bounding box center [1340, 197] width 38 height 38
type input "*"
click at [759, 638] on button "Save" at bounding box center [728, 638] width 118 height 38
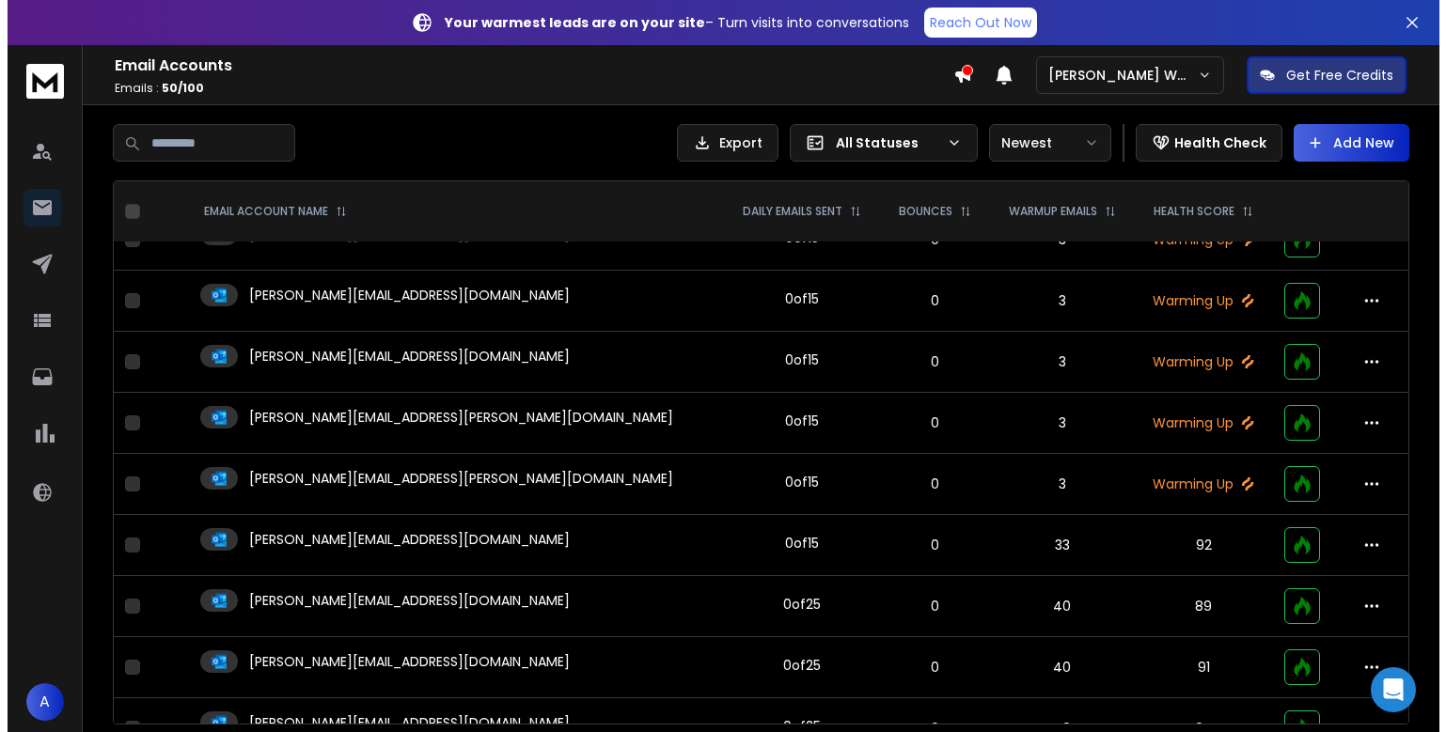
scroll to position [0, 0]
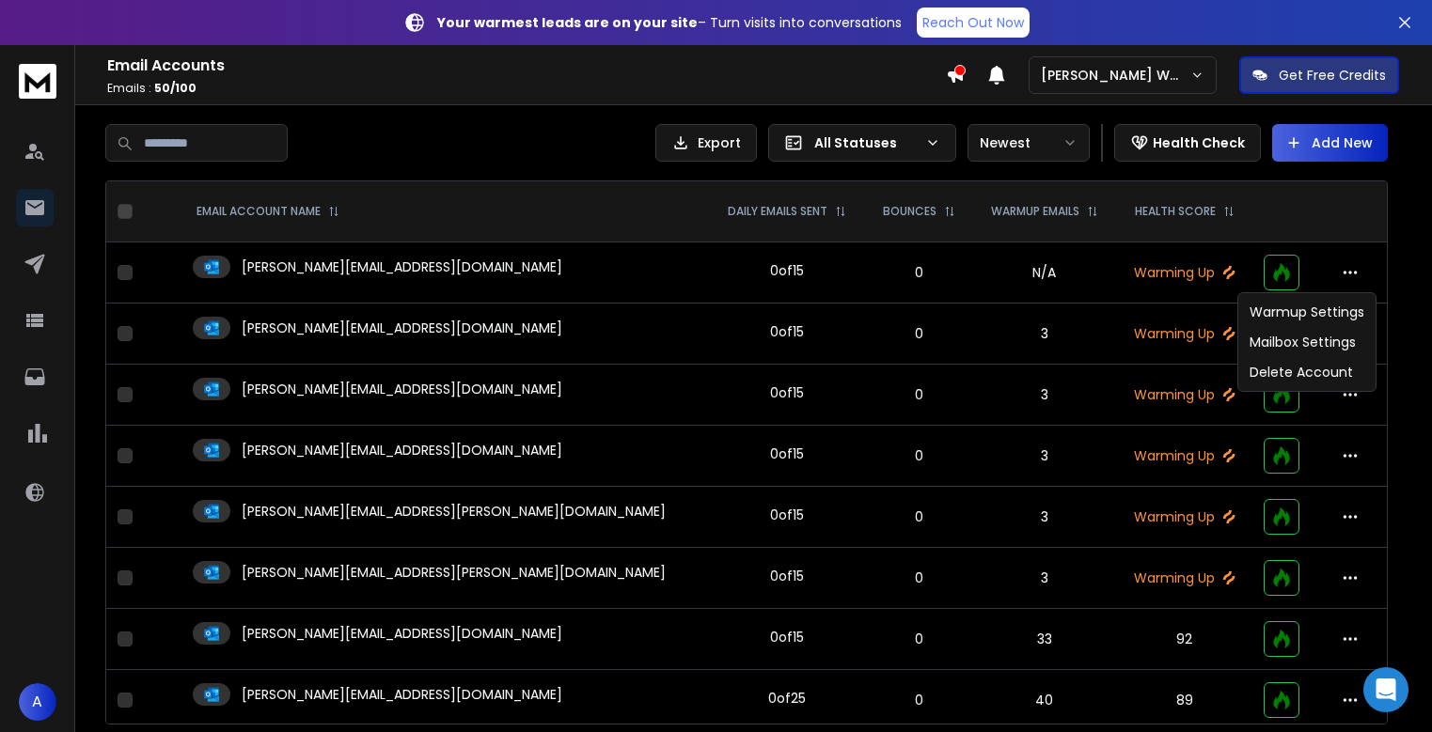
click at [1354, 273] on button at bounding box center [1350, 273] width 51 height 32
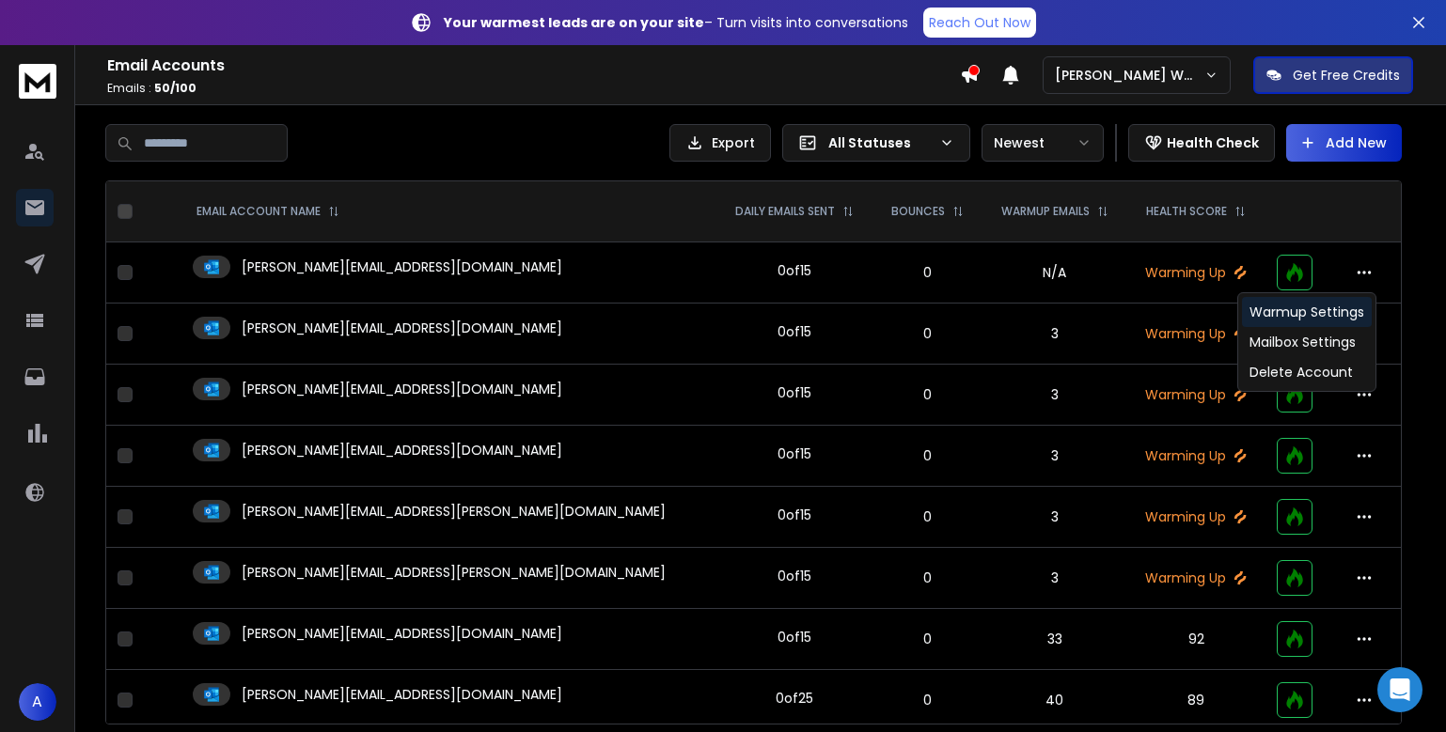
click at [1315, 307] on div "Warmup Settings" at bounding box center [1307, 312] width 130 height 30
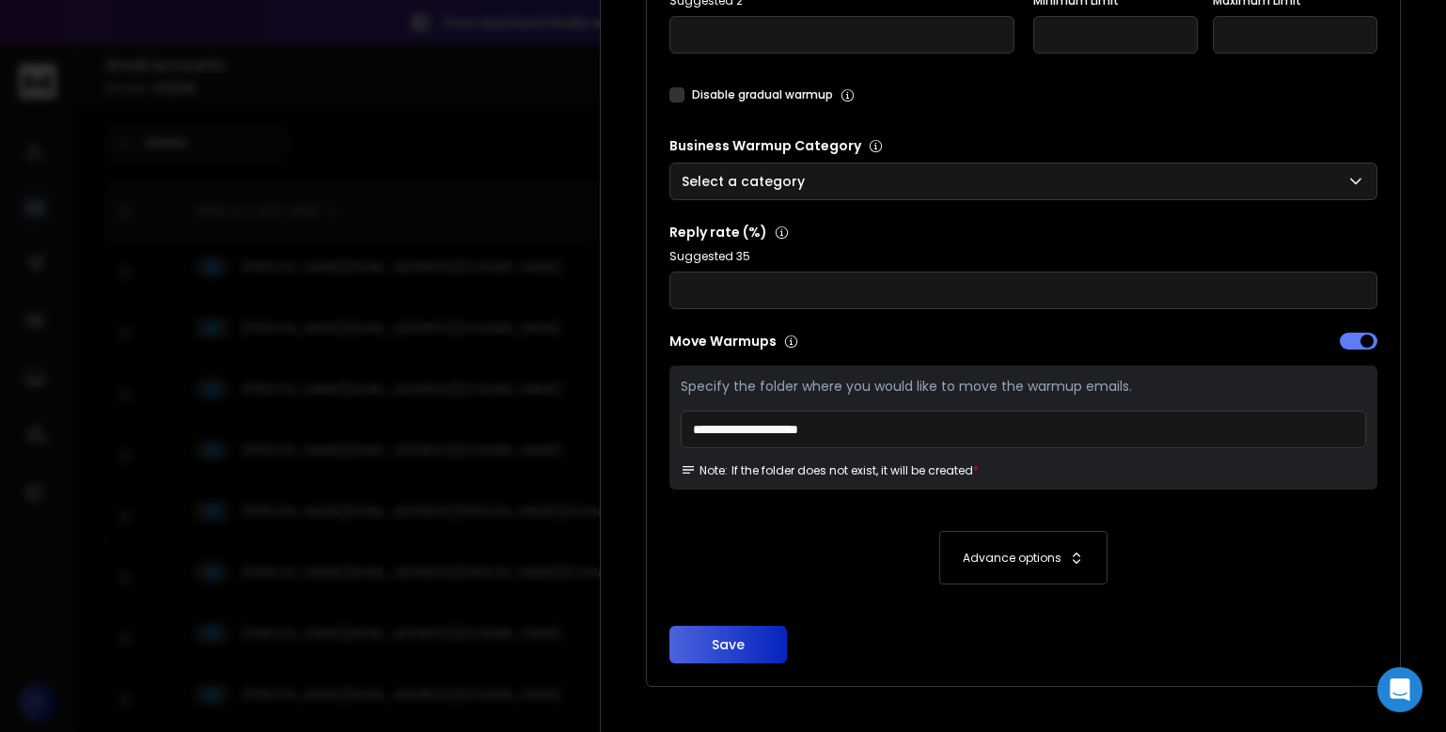
scroll to position [433, 0]
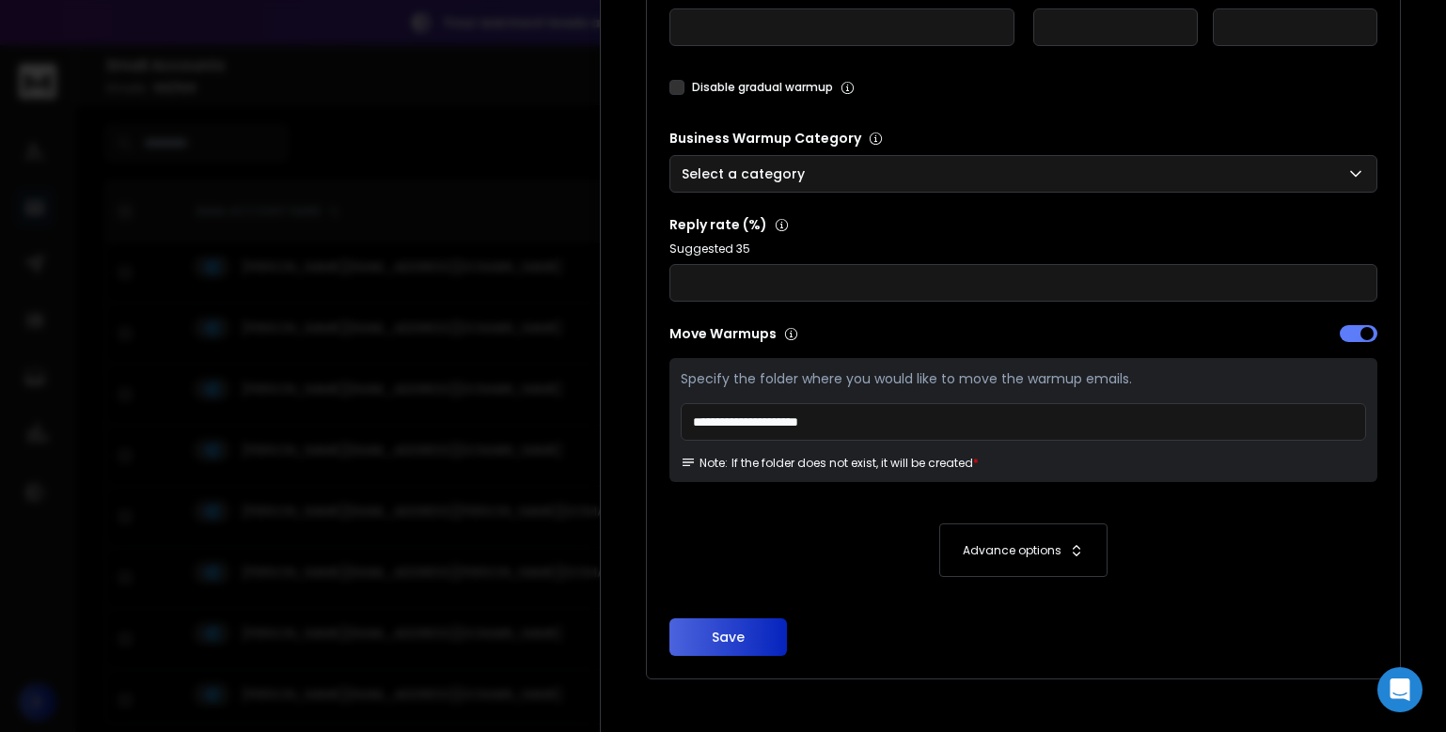
click at [1054, 556] on p "Advance options" at bounding box center [1012, 550] width 99 height 15
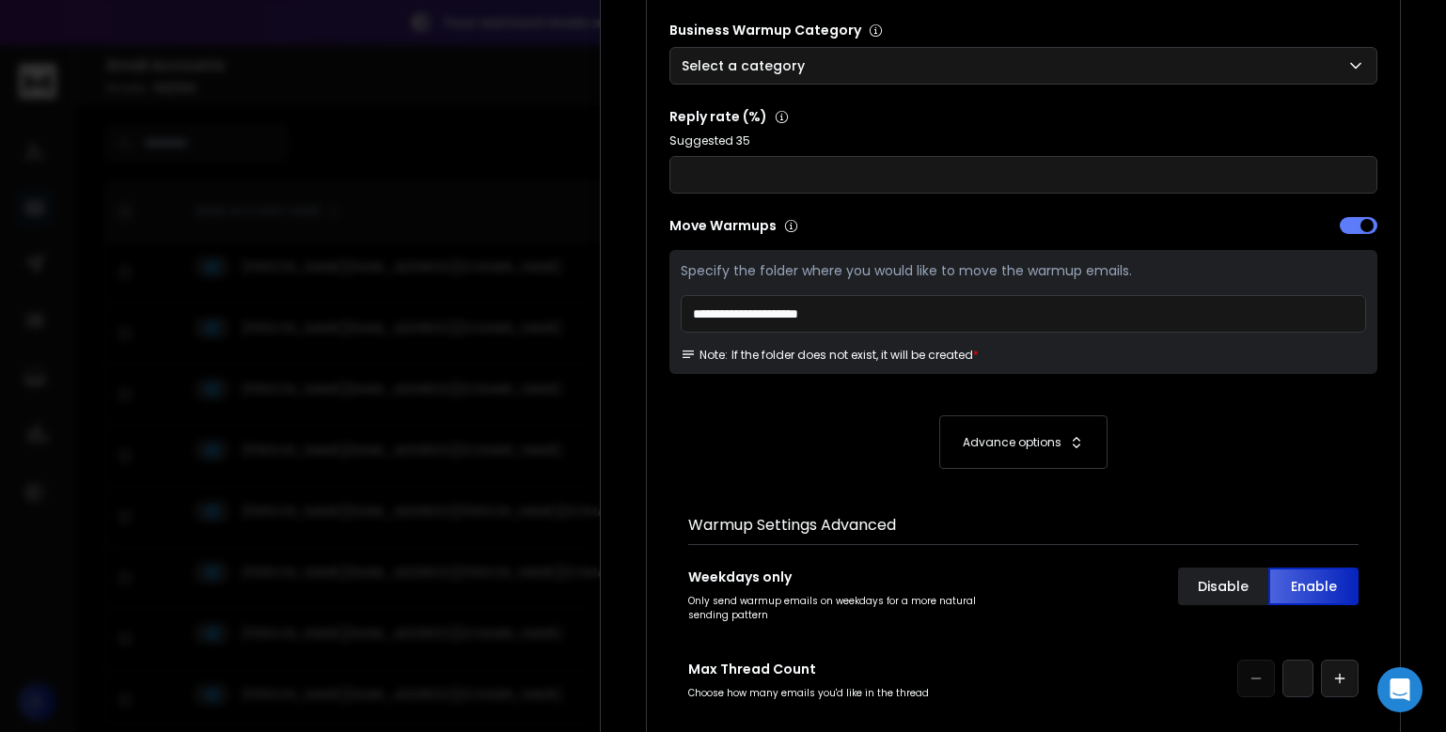
scroll to position [474, 0]
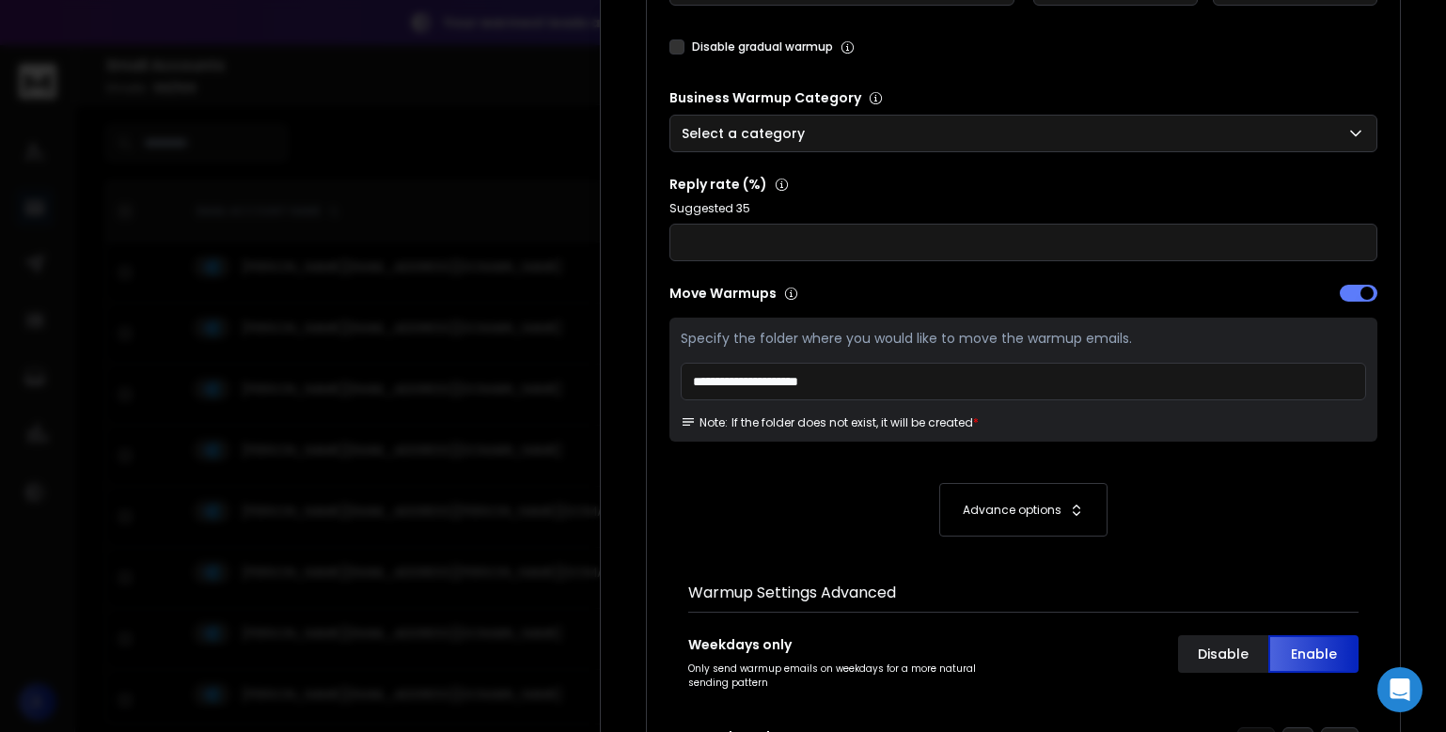
click at [490, 213] on div at bounding box center [723, 366] width 1446 height 732
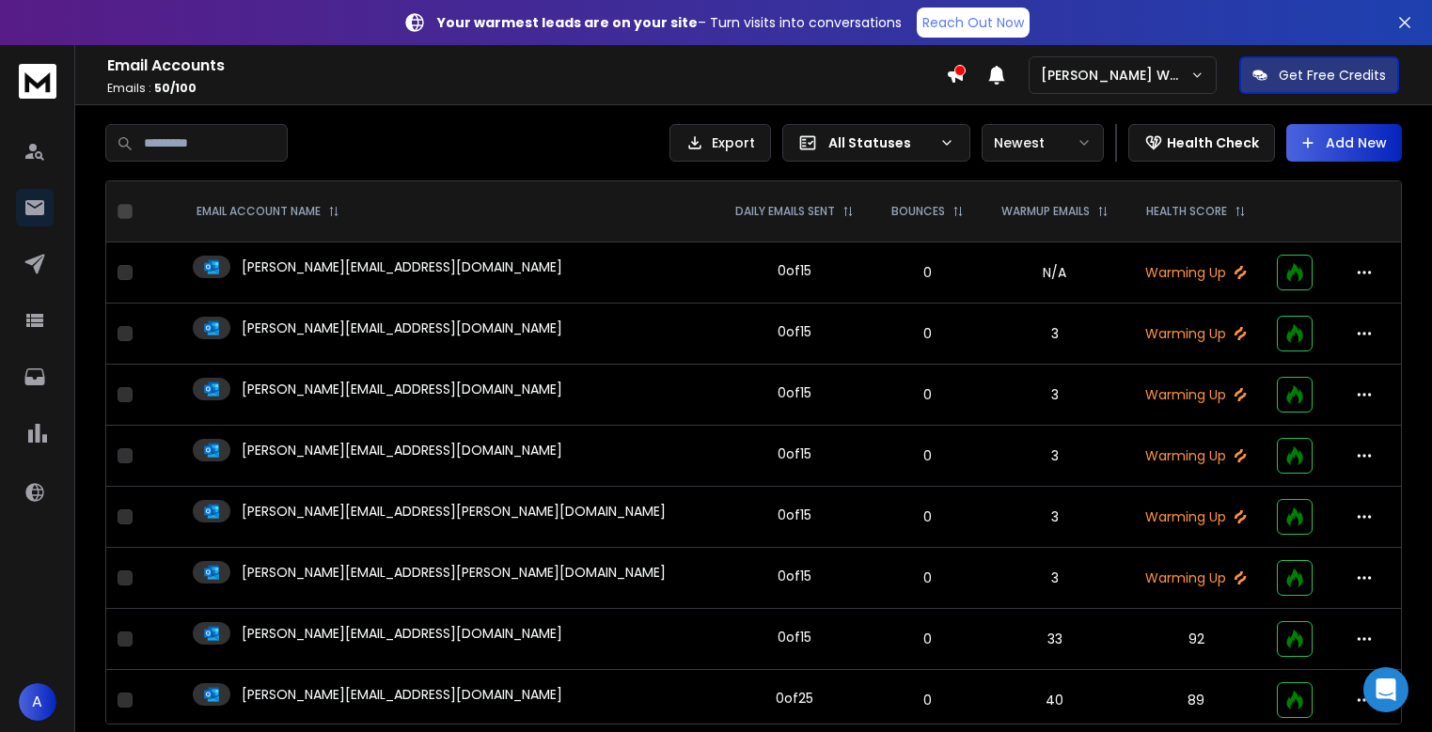
click at [125, 275] on button "button" at bounding box center [125, 272] width 15 height 15
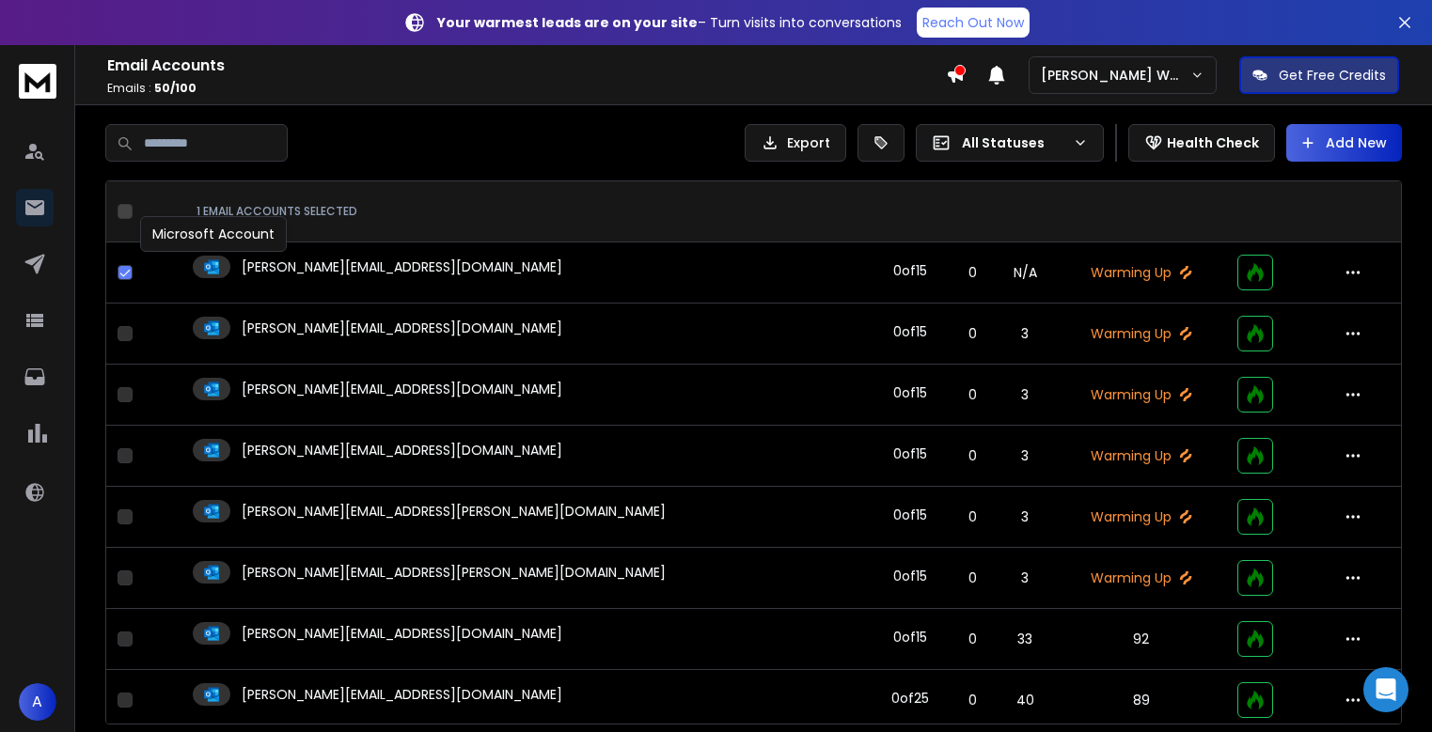
click at [207, 265] on icon at bounding box center [208, 266] width 5 height 5
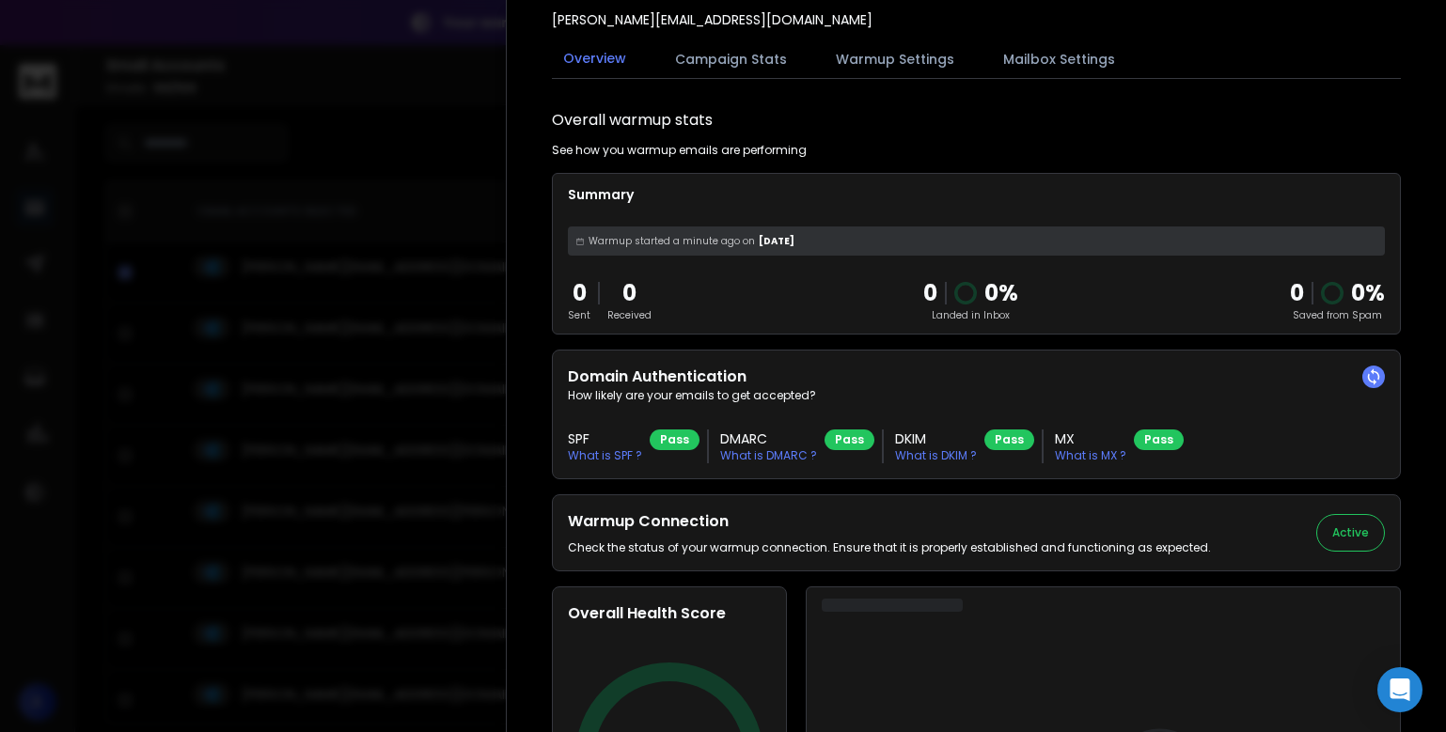
scroll to position [0, 0]
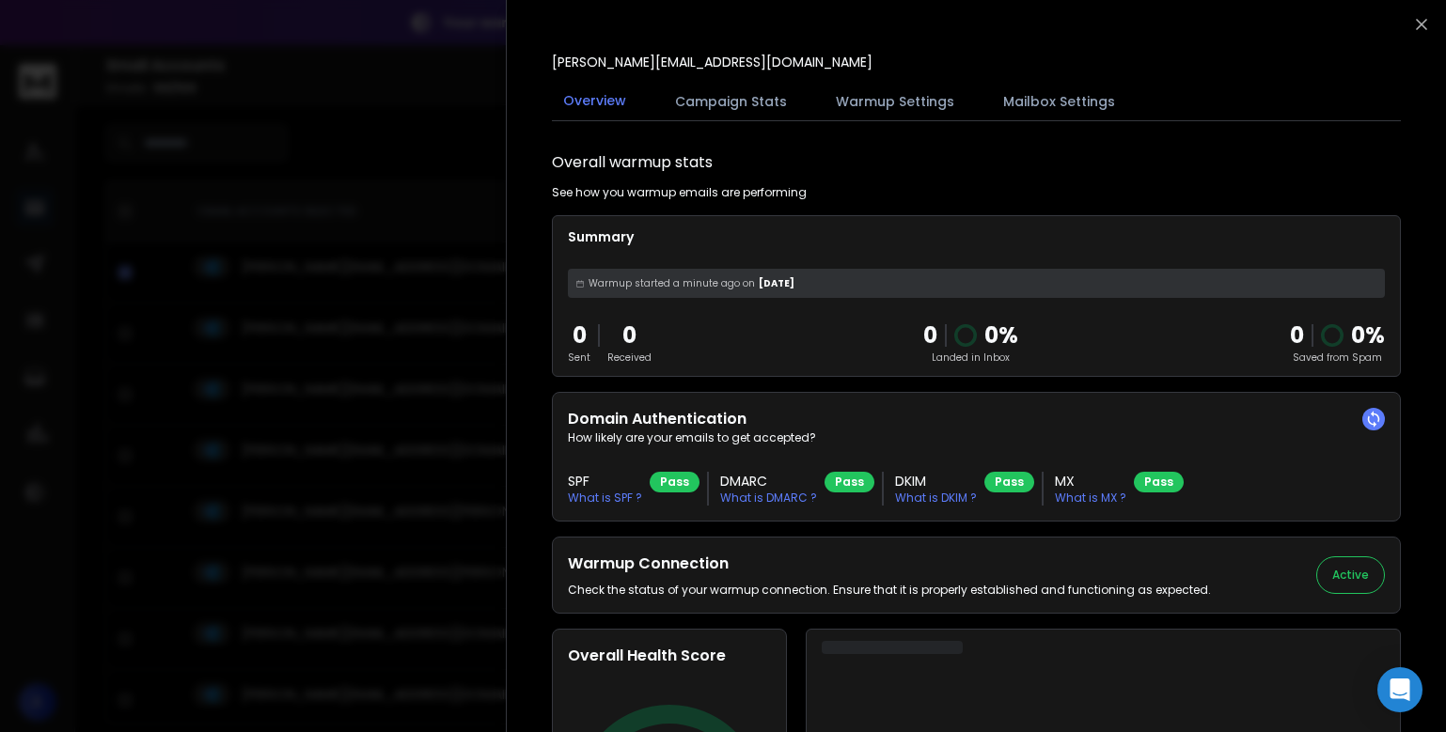
click at [756, 95] on button "Campaign Stats" at bounding box center [731, 101] width 134 height 41
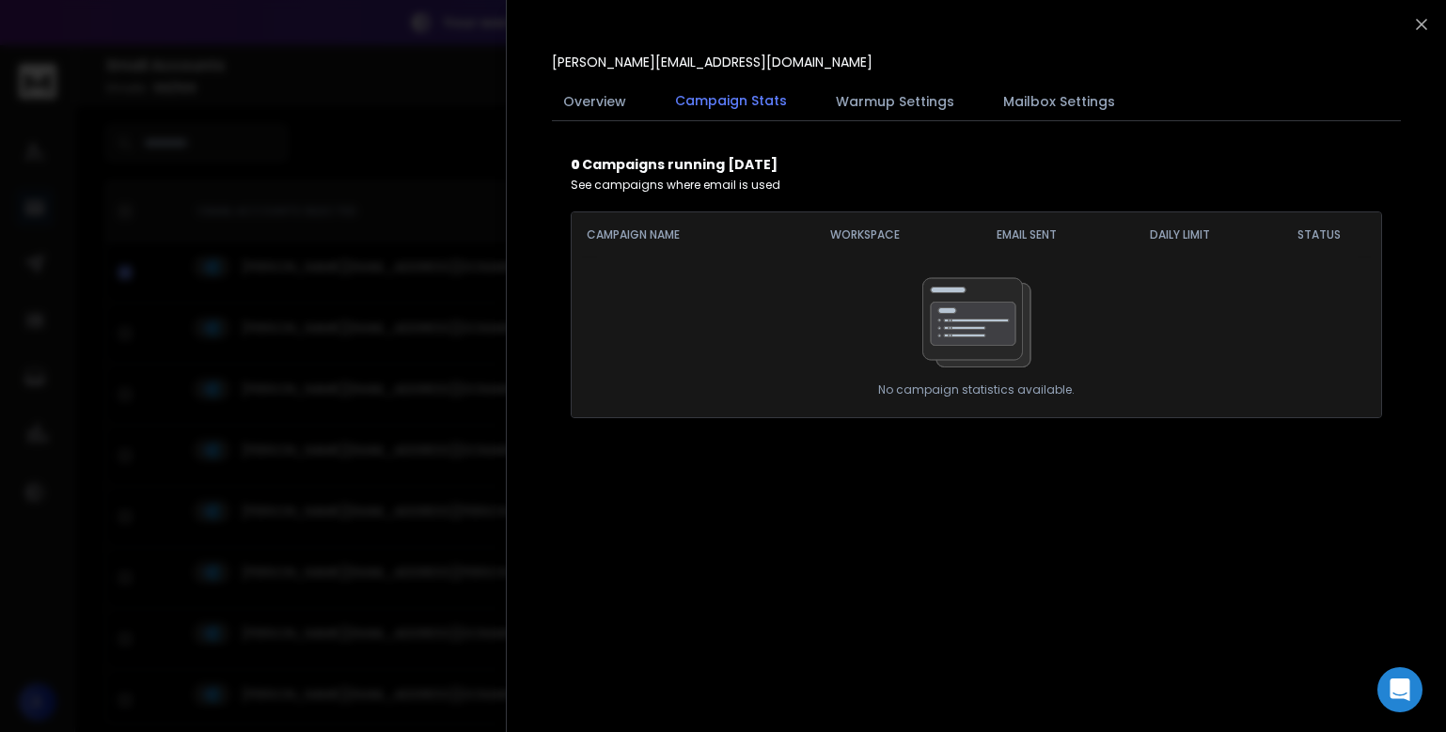
click at [904, 98] on button "Warmup Settings" at bounding box center [895, 101] width 141 height 41
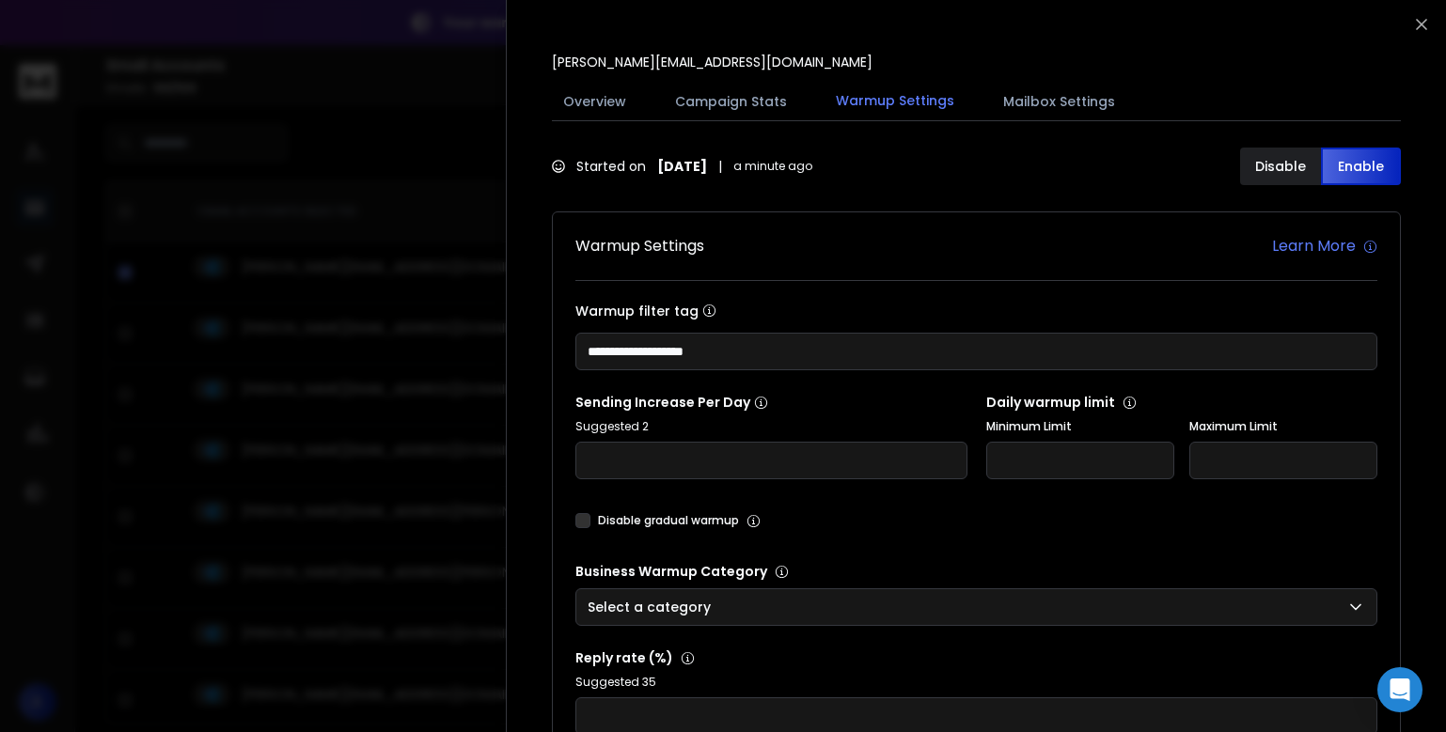
click at [1049, 98] on button "Mailbox Settings" at bounding box center [1059, 101] width 134 height 41
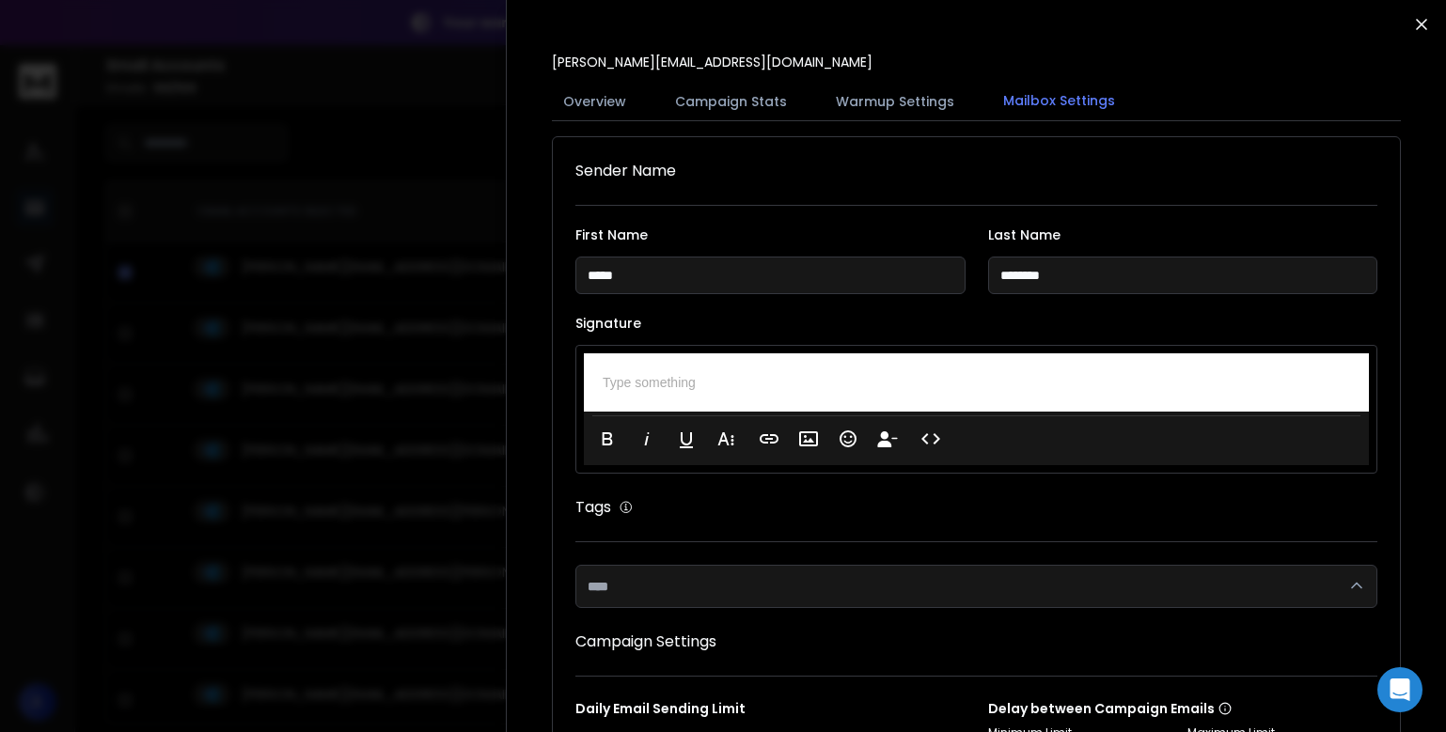
click at [1417, 20] on icon "button" at bounding box center [1421, 24] width 19 height 19
